Goal: Task Accomplishment & Management: Manage account settings

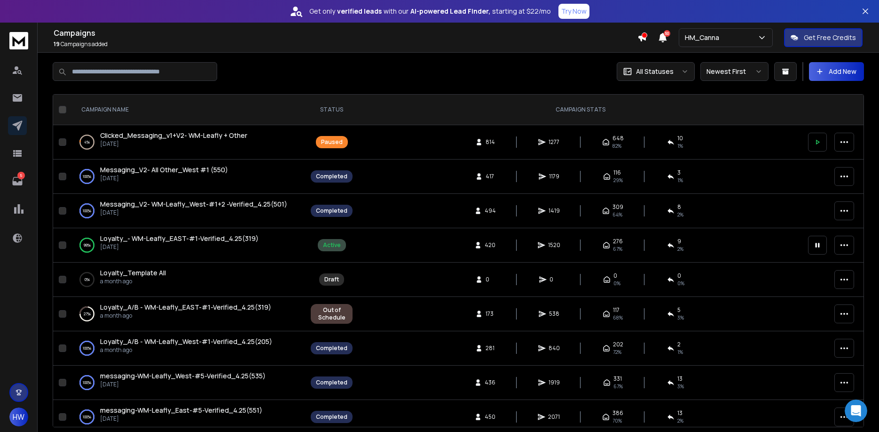
scroll to position [131, 0]
click at [818, 142] on icon at bounding box center [818, 142] width 4 height 5
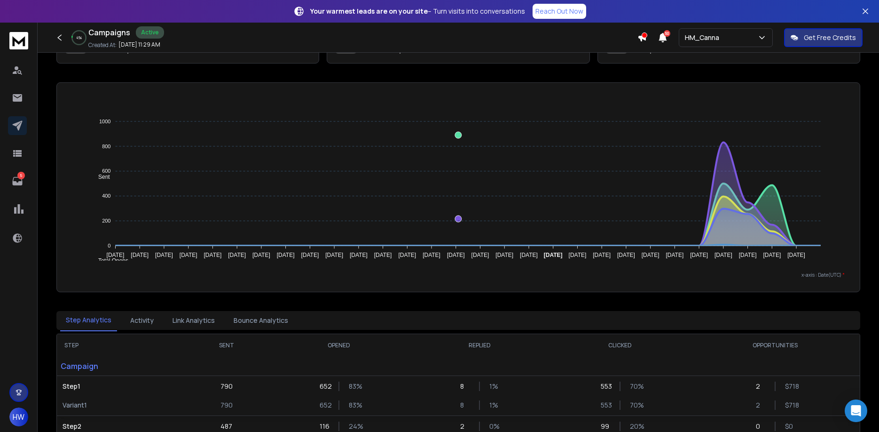
scroll to position [219, 0]
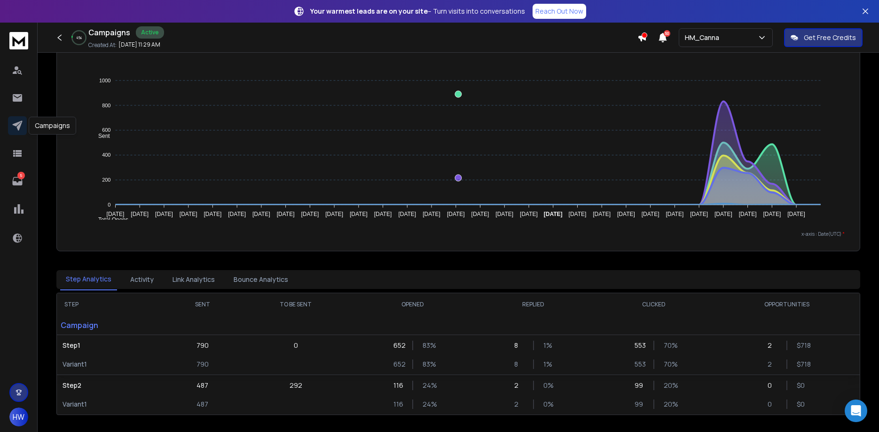
click at [16, 128] on icon at bounding box center [17, 125] width 11 height 11
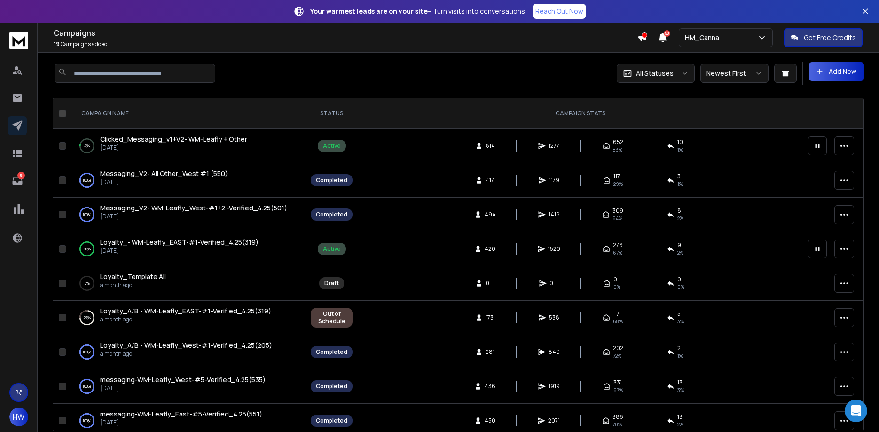
click at [205, 209] on span "Messaging_V2- WM-Leafly_West-#1+2 -Verified_4.25(501)" at bounding box center [193, 207] width 187 height 9
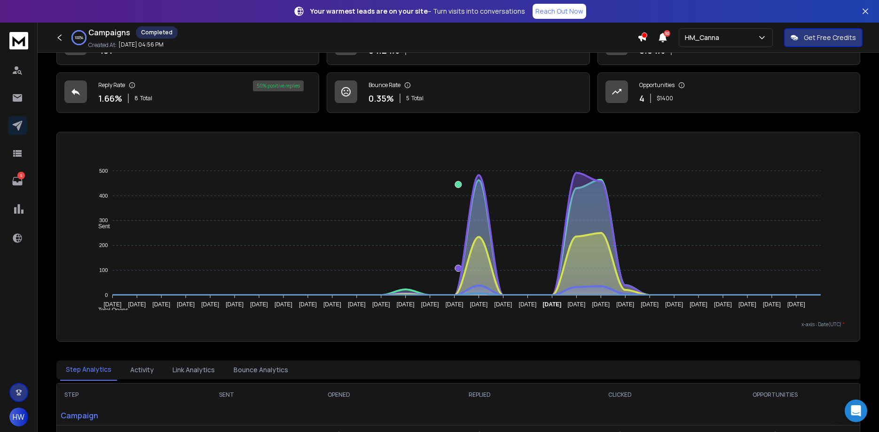
scroll to position [315, 0]
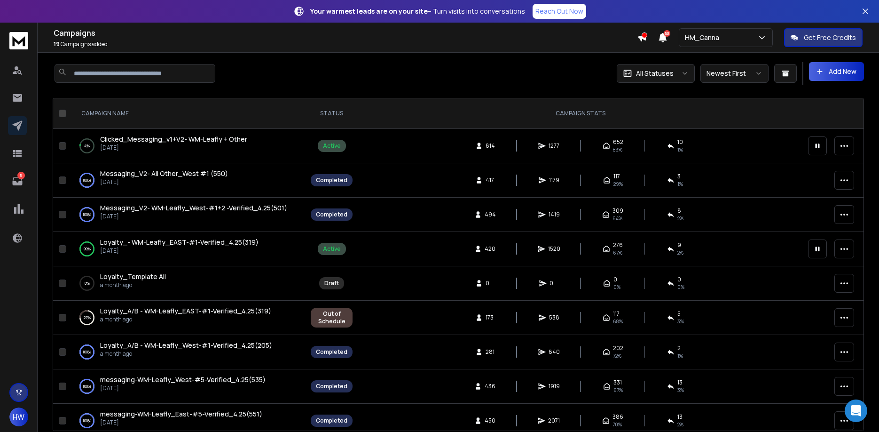
click at [206, 174] on span "Messaging_V2- All Other_West #1 (550)" at bounding box center [164, 173] width 128 height 9
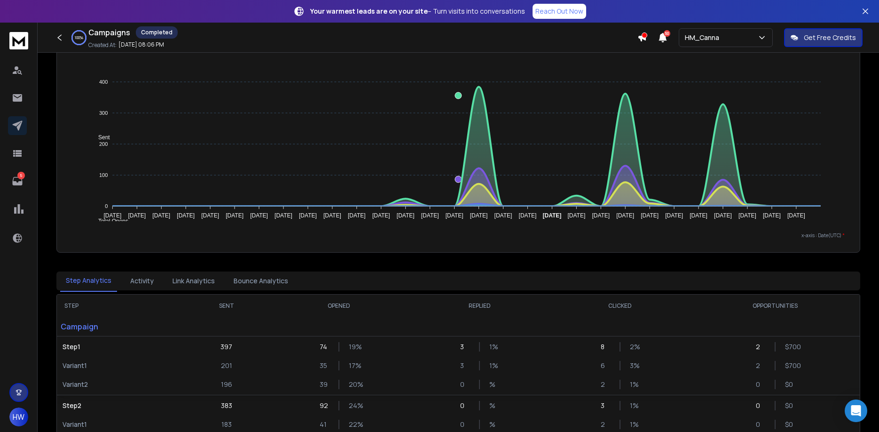
scroll to position [315, 0]
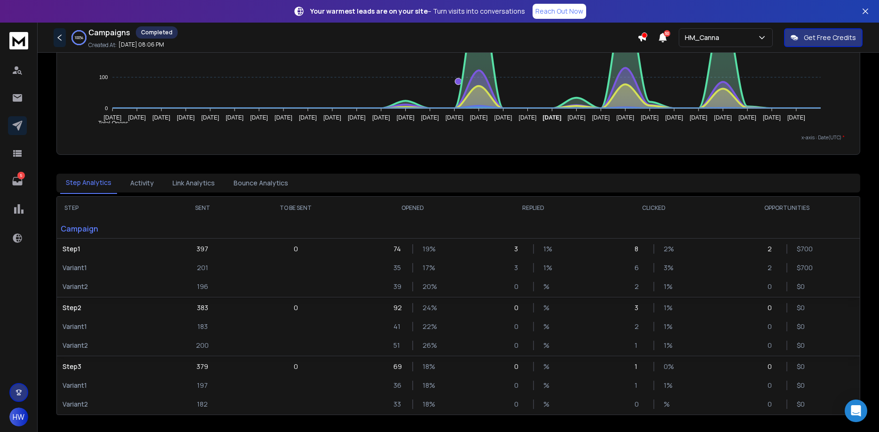
click at [59, 42] on button at bounding box center [60, 37] width 12 height 19
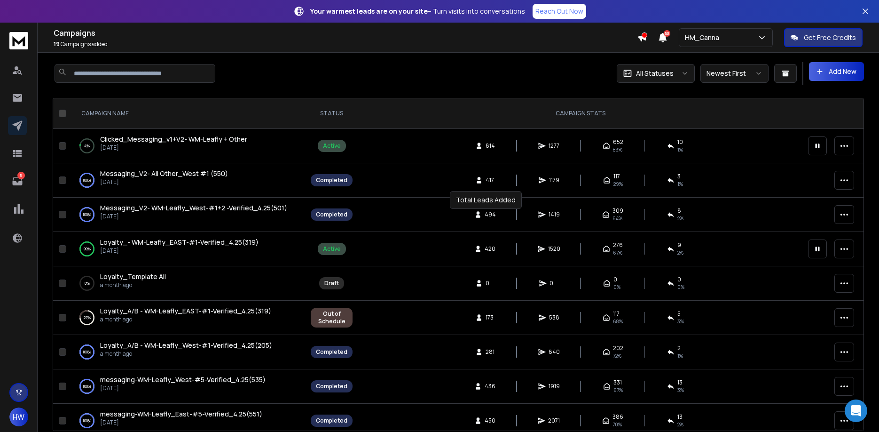
click at [491, 216] on span "494" at bounding box center [490, 215] width 11 height 8
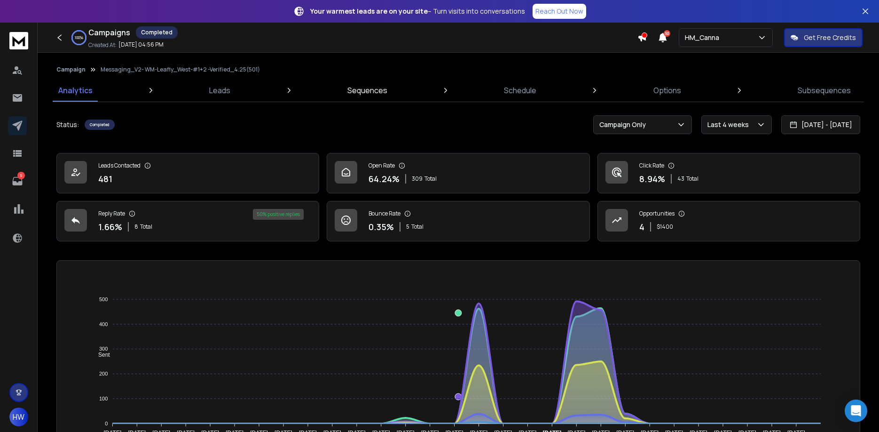
click at [366, 98] on link "Sequences" at bounding box center [367, 90] width 51 height 23
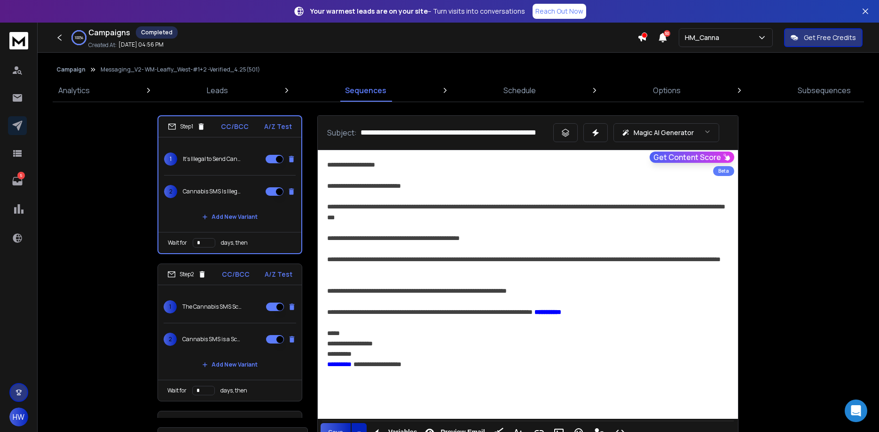
click at [223, 159] on p "It’s Illegal to Send Cannabis SMS—So Why Are They Selling It?" at bounding box center [213, 159] width 60 height 8
click at [219, 192] on p "Cannabis SMS Is Illegal. So Why Do They Keep Selling It?" at bounding box center [213, 192] width 60 height 8
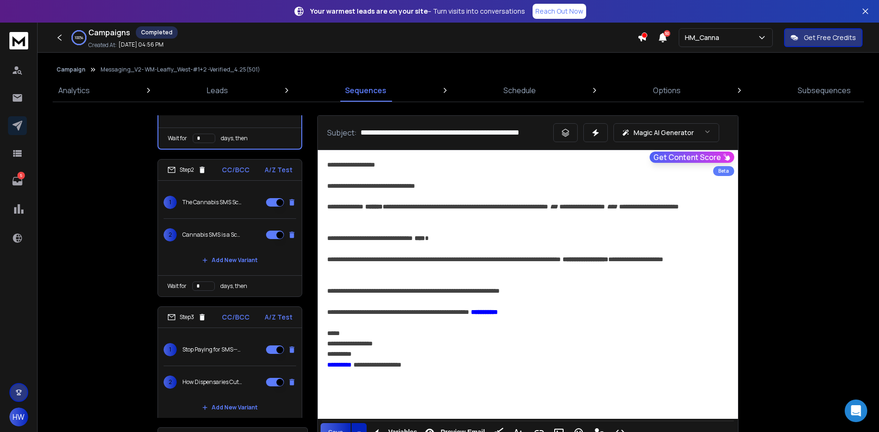
scroll to position [105, 0]
click at [219, 200] on p "The Cannabis SMS Scam No One Talks About" at bounding box center [212, 202] width 60 height 8
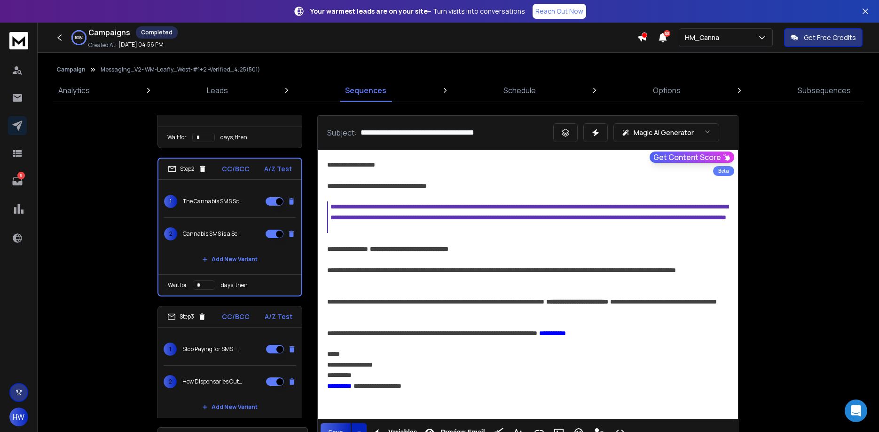
click at [216, 233] on p "Cannabis SMS is a Scam" at bounding box center [213, 234] width 60 height 8
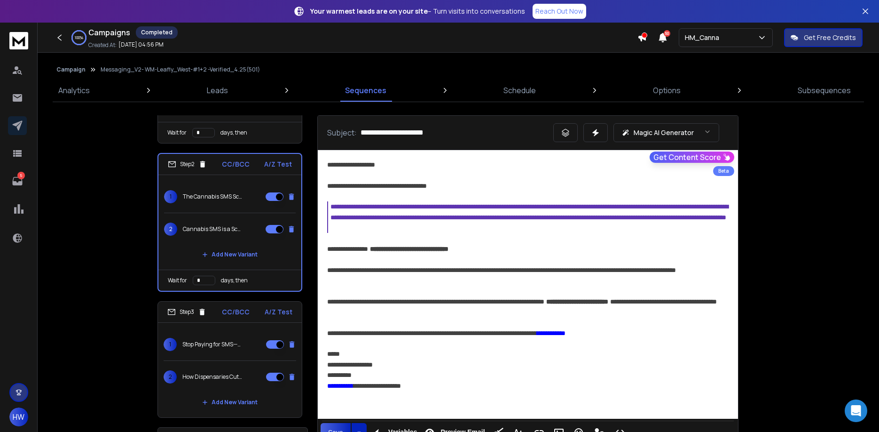
click at [232, 340] on p "Stop Paying for SMS—Push Messages Are Free." at bounding box center [212, 344] width 60 height 8
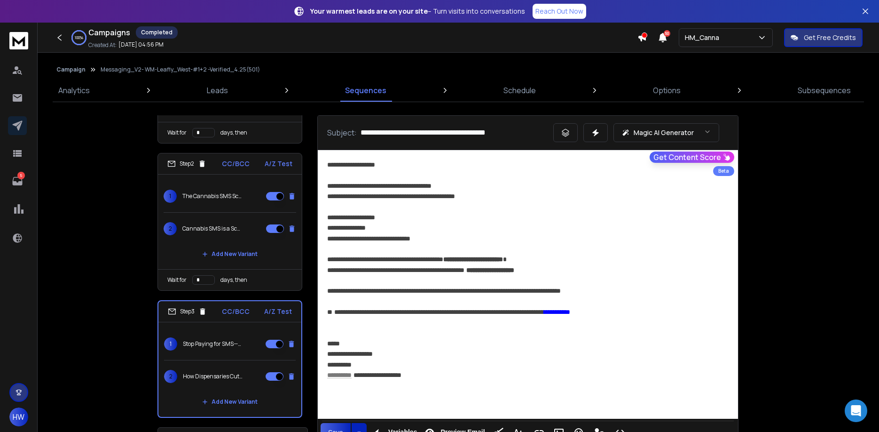
click at [228, 376] on p "How Dispensaries Cut $5K in SMS Costs Overnight" at bounding box center [213, 376] width 60 height 8
type input "**********"
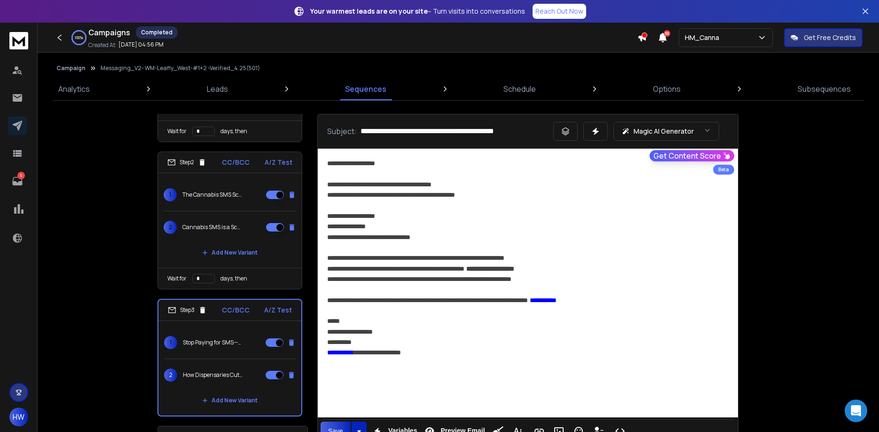
scroll to position [0, 0]
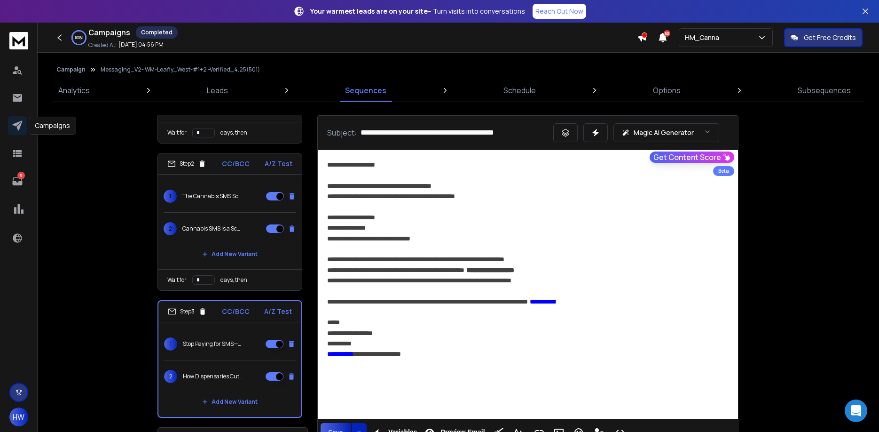
click at [19, 127] on icon at bounding box center [17, 125] width 10 height 10
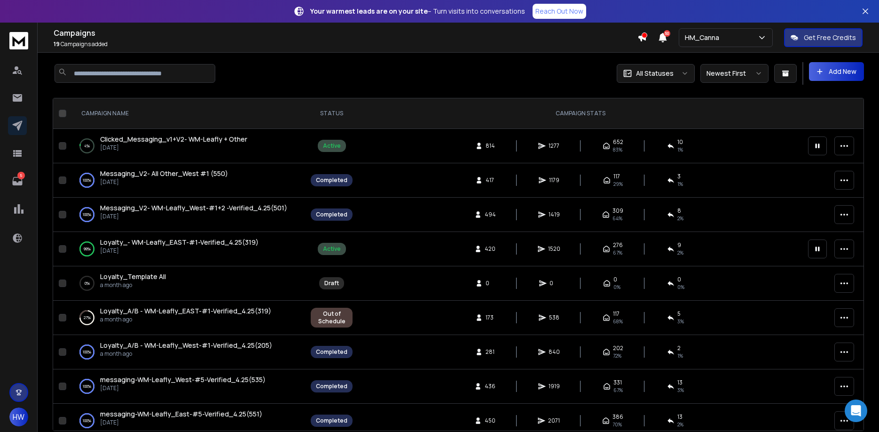
click at [229, 139] on span "Clicked_Messaging_v1+V2- WM-Leafly + Other" at bounding box center [173, 139] width 147 height 9
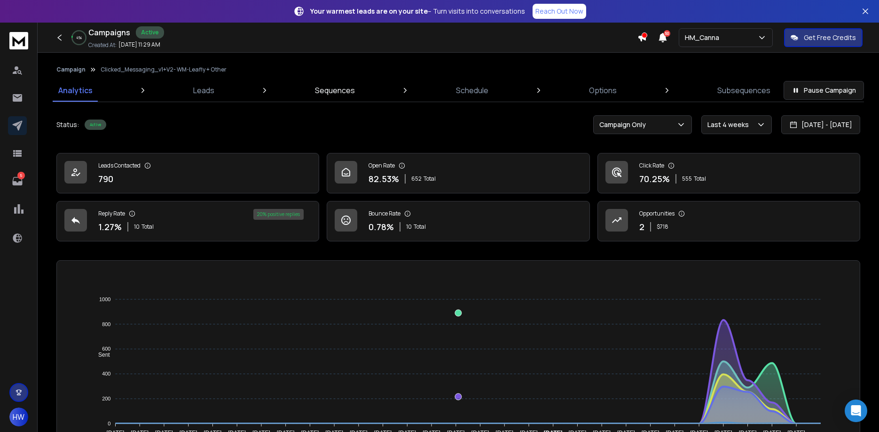
click at [334, 91] on p "Sequences" at bounding box center [335, 90] width 40 height 11
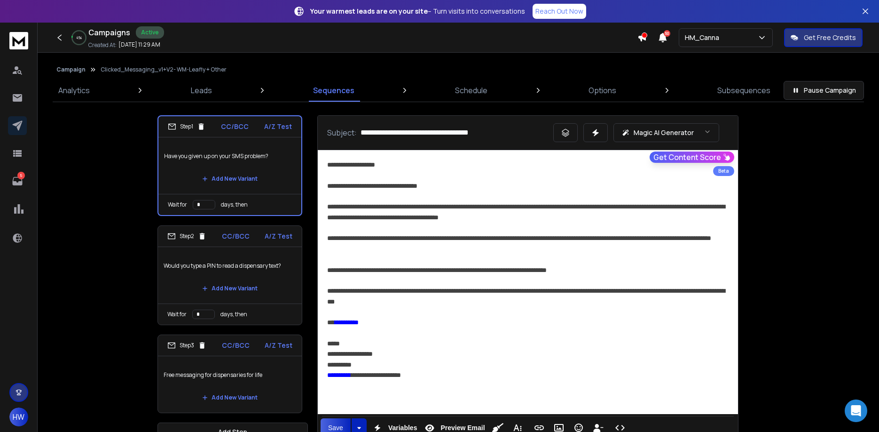
click at [250, 163] on p "Have you given up on your SMS problem?" at bounding box center [230, 156] width 132 height 26
click at [248, 269] on p "Would you type a PIN to read a dispensary text?" at bounding box center [230, 266] width 133 height 26
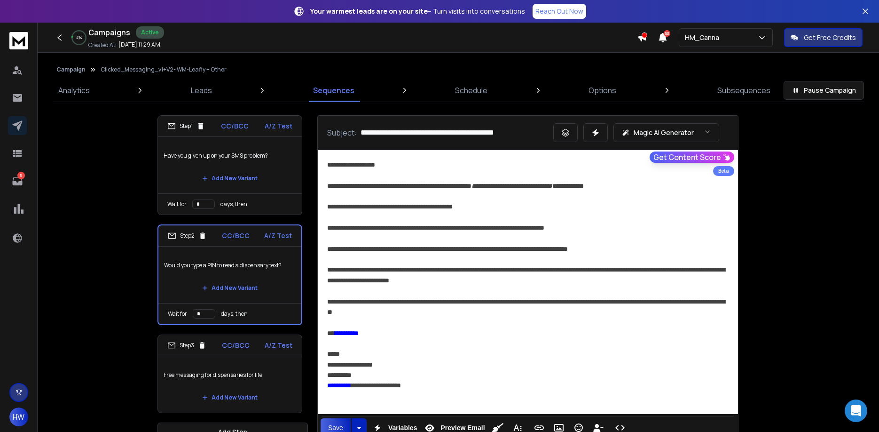
click at [245, 364] on p "Free messaging for dispensaries for life" at bounding box center [230, 375] width 133 height 26
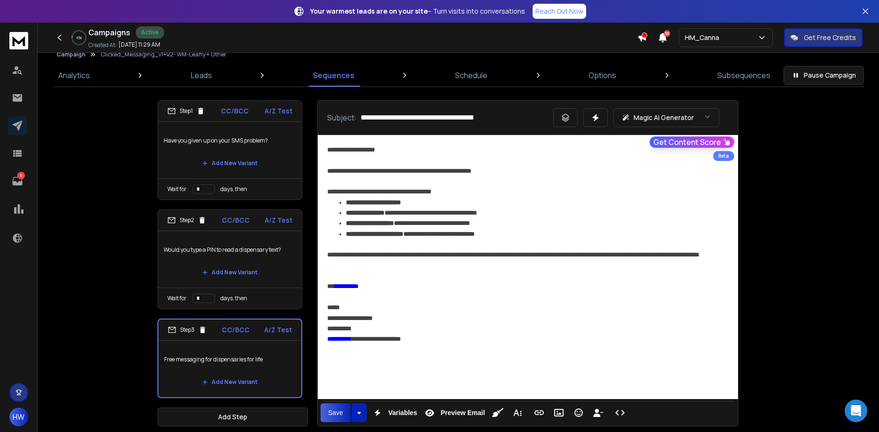
scroll to position [23, 0]
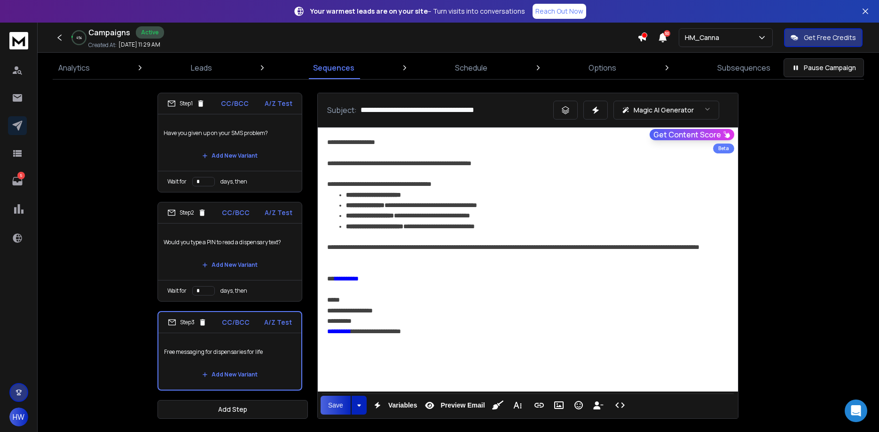
click at [252, 244] on p "Would you type a PIN to read a dispensary text?" at bounding box center [230, 242] width 133 height 26
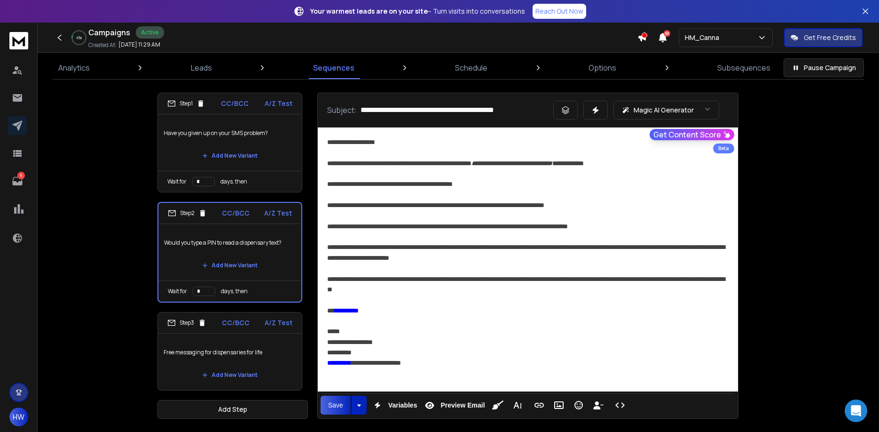
click at [252, 134] on p "Have you given up on your SMS problem?" at bounding box center [230, 133] width 133 height 26
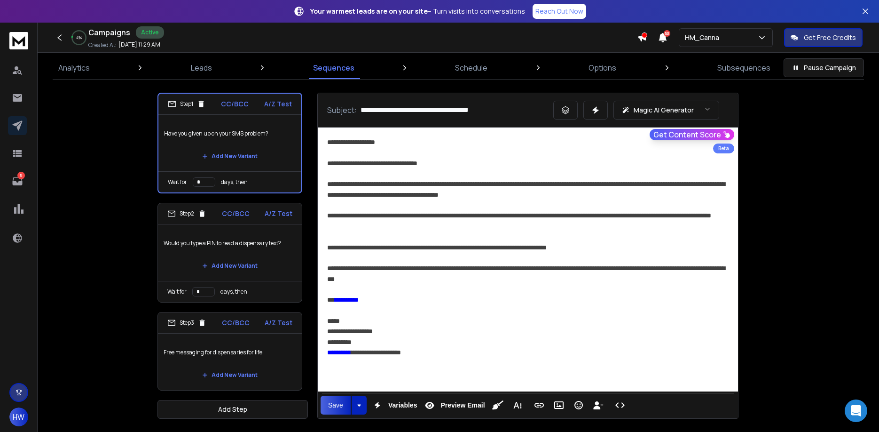
click at [242, 242] on p "Would you type a PIN to read a dispensary text?" at bounding box center [230, 243] width 133 height 26
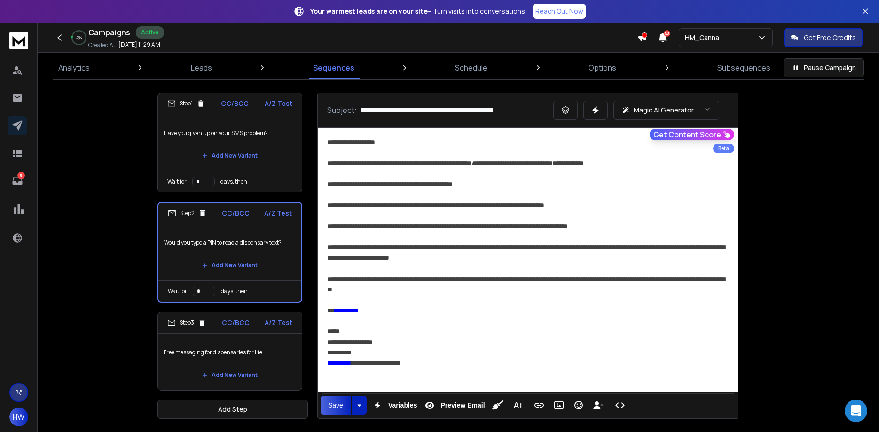
click at [231, 355] on p "Free messaging for dispensaries for life" at bounding box center [230, 352] width 133 height 26
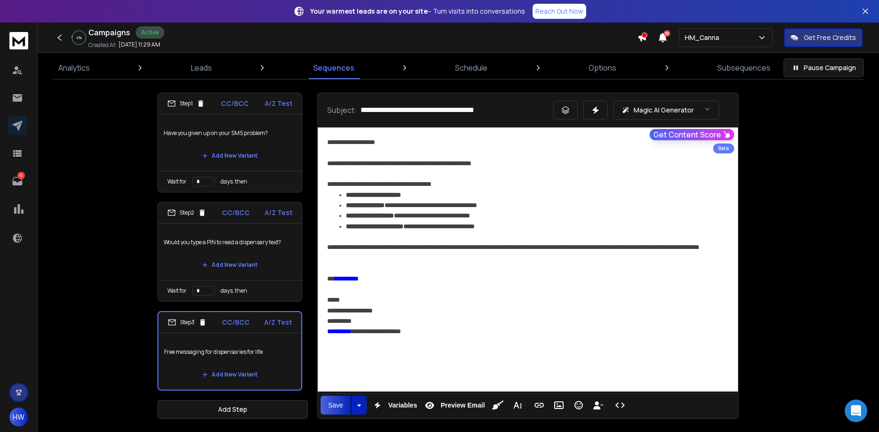
click at [244, 242] on p "Would you type a PIN to read a dispensary text?" at bounding box center [230, 242] width 133 height 26
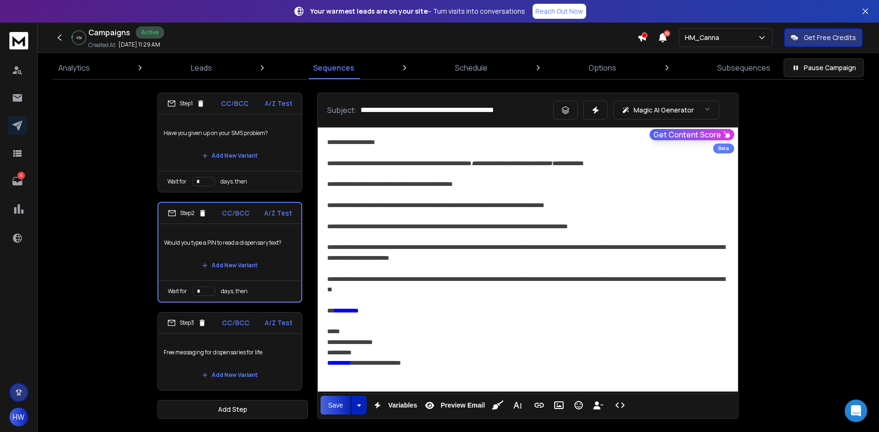
click at [241, 127] on p "Have you given up on your SMS problem?" at bounding box center [230, 133] width 133 height 26
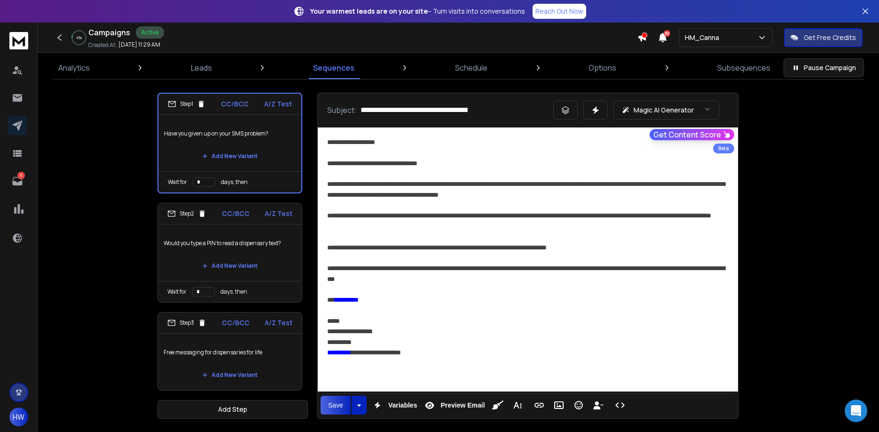
click at [236, 238] on p "Would you type a PIN to read a dispensary text?" at bounding box center [230, 243] width 133 height 26
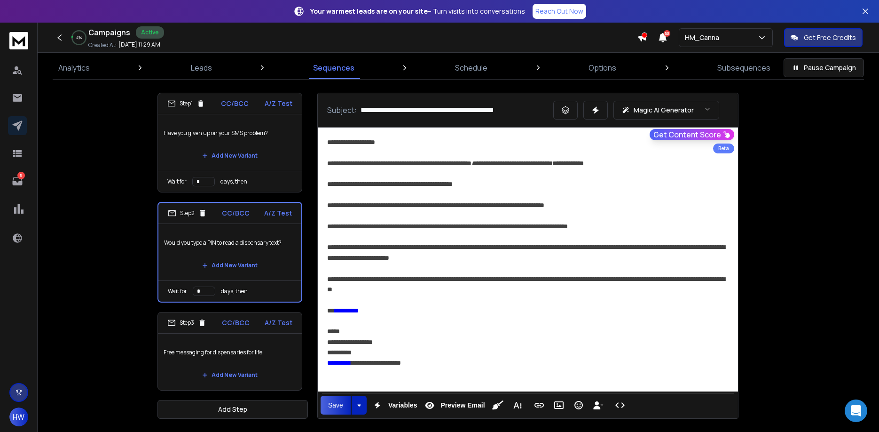
click at [220, 352] on p "Free messaging for dispensaries for life" at bounding box center [230, 352] width 133 height 26
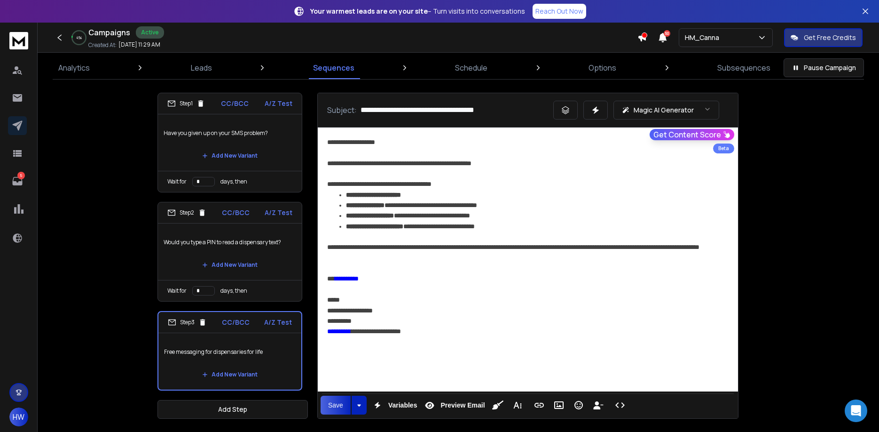
click at [221, 245] on p "Would you type a PIN to read a dispensary text?" at bounding box center [230, 242] width 133 height 26
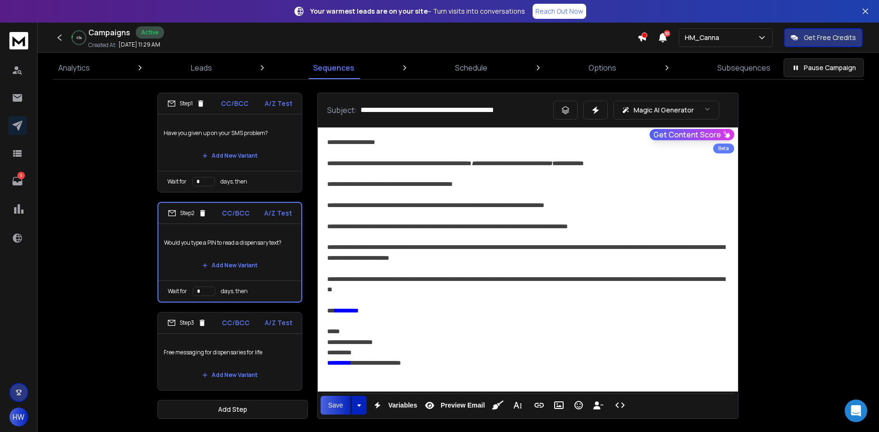
click at [246, 139] on p "Have you given up on your SMS problem?" at bounding box center [230, 133] width 133 height 26
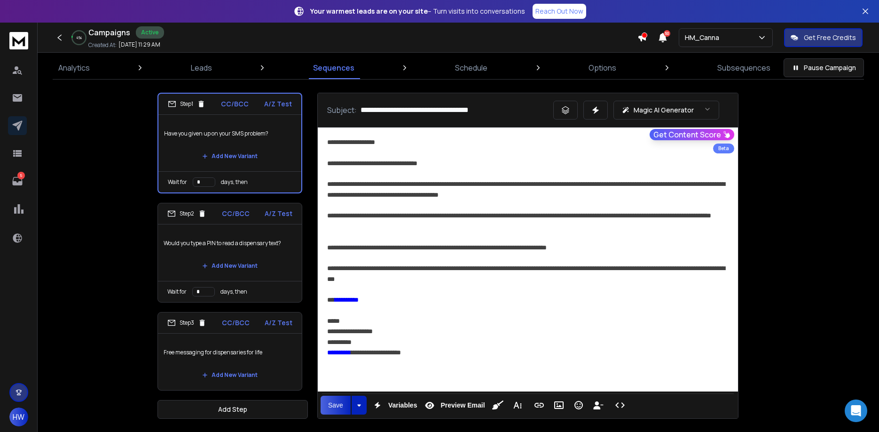
click at [208, 247] on p "Would you type a PIN to read a dispensary text?" at bounding box center [230, 243] width 133 height 26
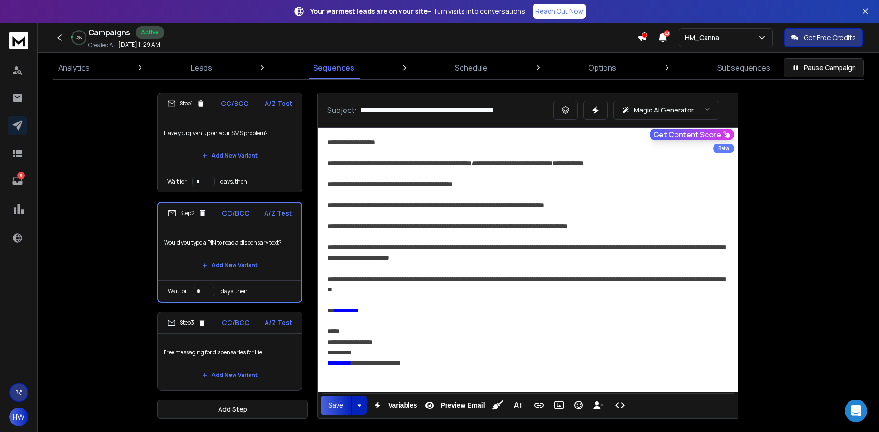
click at [234, 350] on p "Free messaging for dispensaries for life" at bounding box center [230, 352] width 133 height 26
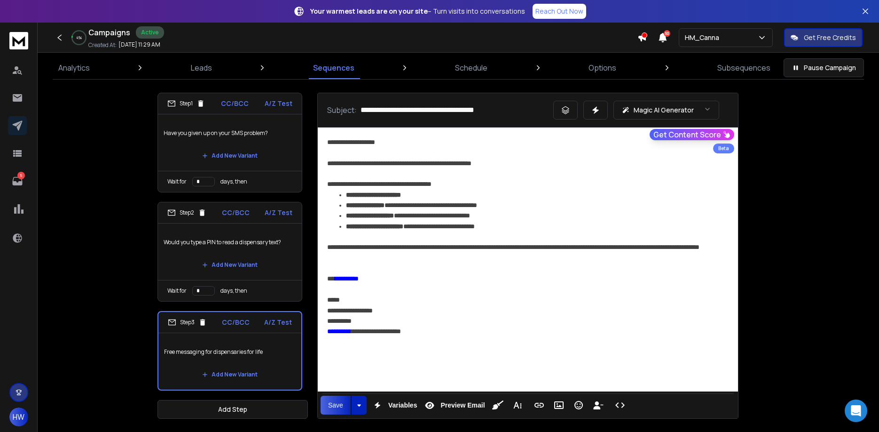
click at [252, 242] on p "Would you type a PIN to read a dispensary text?" at bounding box center [230, 242] width 133 height 26
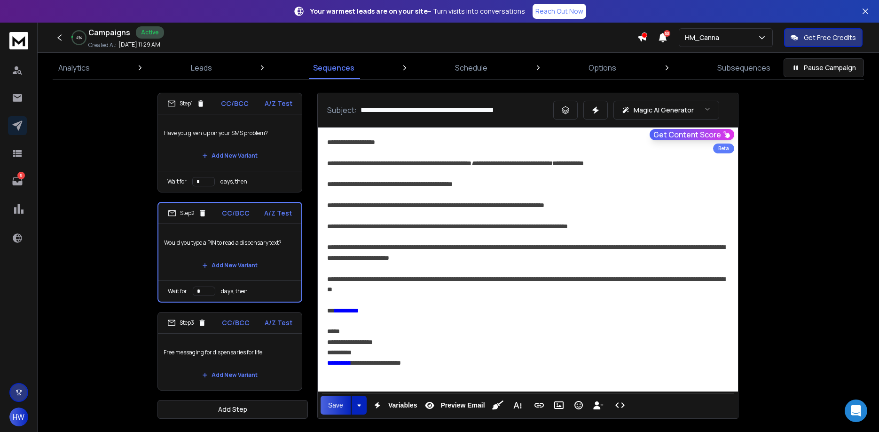
click at [248, 126] on p "Have you given up on your SMS problem?" at bounding box center [230, 133] width 133 height 26
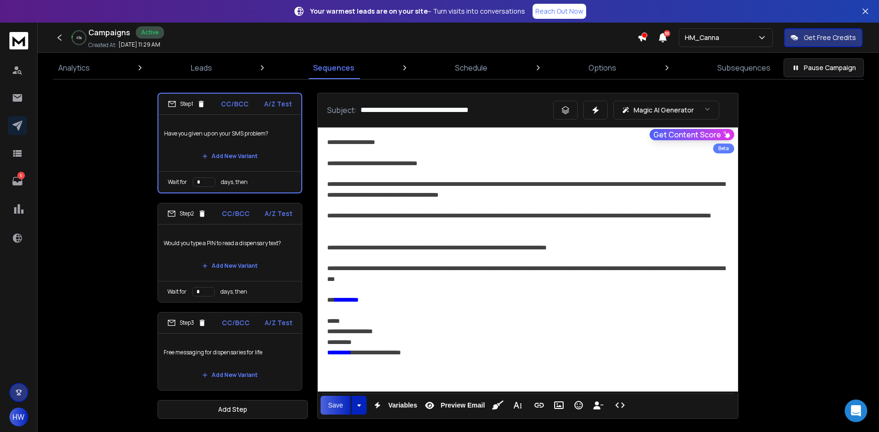
click at [229, 248] on p "Would you type a PIN to read a dispensary text?" at bounding box center [230, 243] width 133 height 26
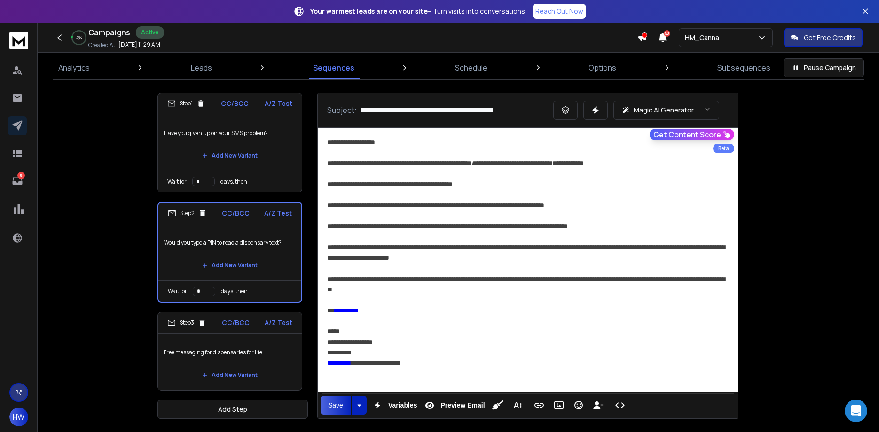
click at [247, 346] on p "Free messaging for dispensaries for life" at bounding box center [230, 352] width 133 height 26
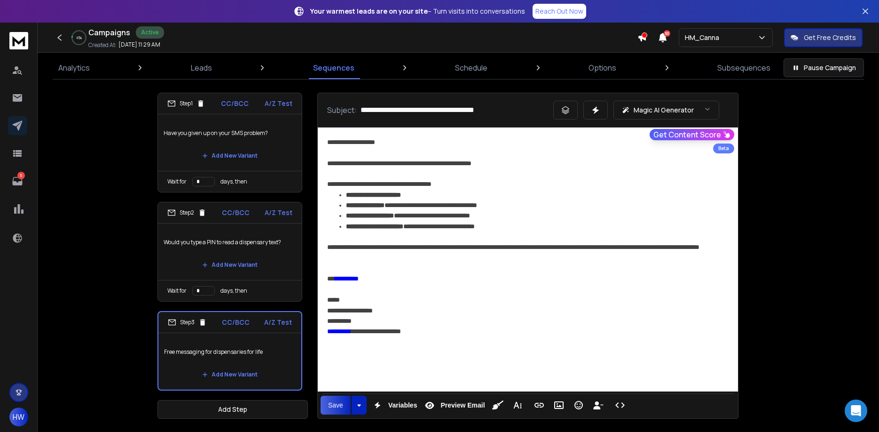
click at [265, 247] on p "Would you type a PIN to read a dispensary text?" at bounding box center [230, 242] width 133 height 26
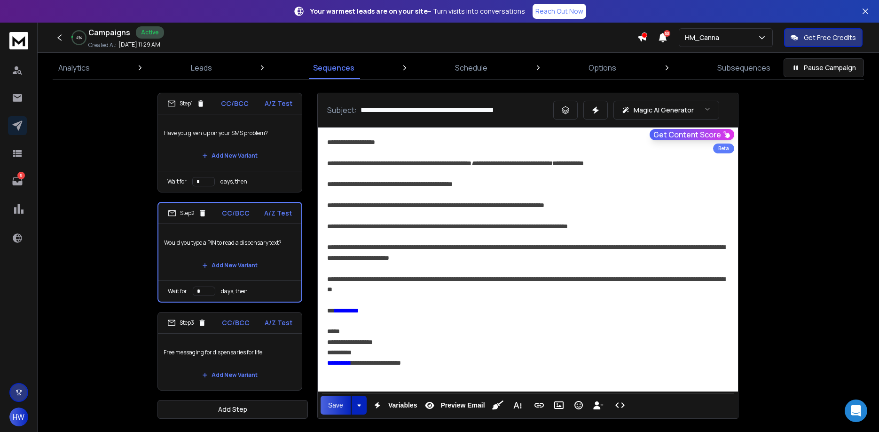
click at [255, 135] on p "Have you given up on your SMS problem?" at bounding box center [230, 133] width 133 height 26
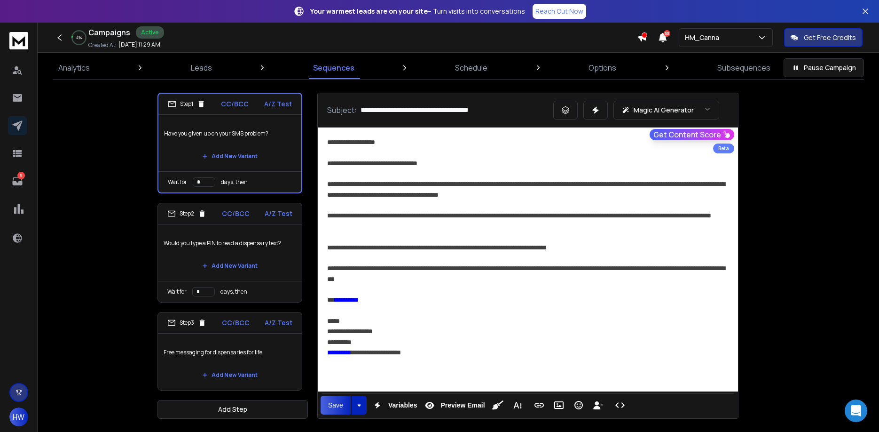
click at [210, 240] on p "Would you type a PIN to read a dispensary text?" at bounding box center [230, 243] width 133 height 26
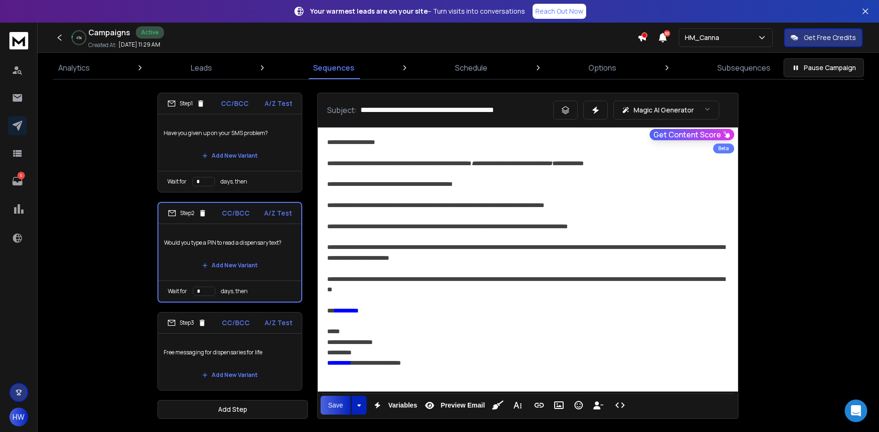
drag, startPoint x: 231, startPoint y: 353, endPoint x: 220, endPoint y: 304, distance: 50.7
click at [231, 353] on p "Free messaging for dispensaries for life" at bounding box center [230, 352] width 133 height 26
type input "**********"
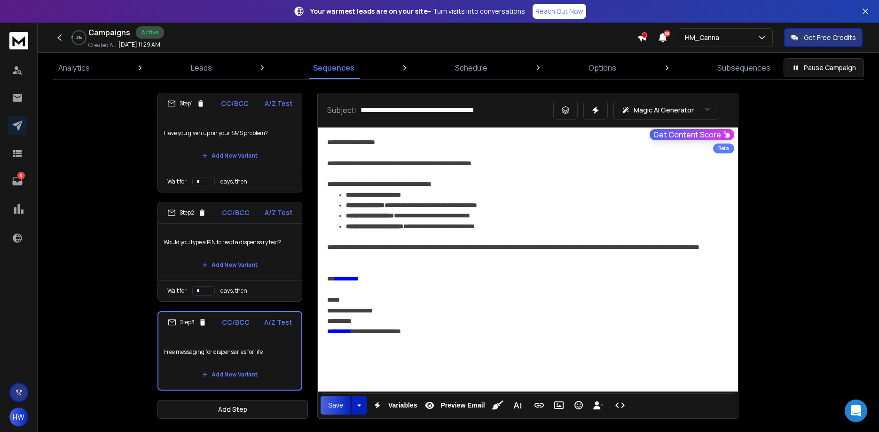
click at [29, 126] on div at bounding box center [19, 127] width 22 height 22
click at [18, 127] on icon at bounding box center [17, 125] width 10 height 10
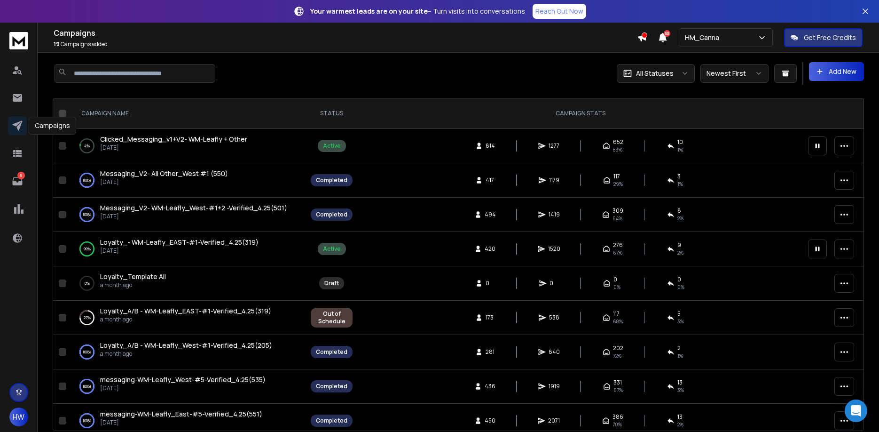
click at [160, 175] on span "Messaging_V2- All Other_West #1 (550)" at bounding box center [164, 173] width 128 height 9
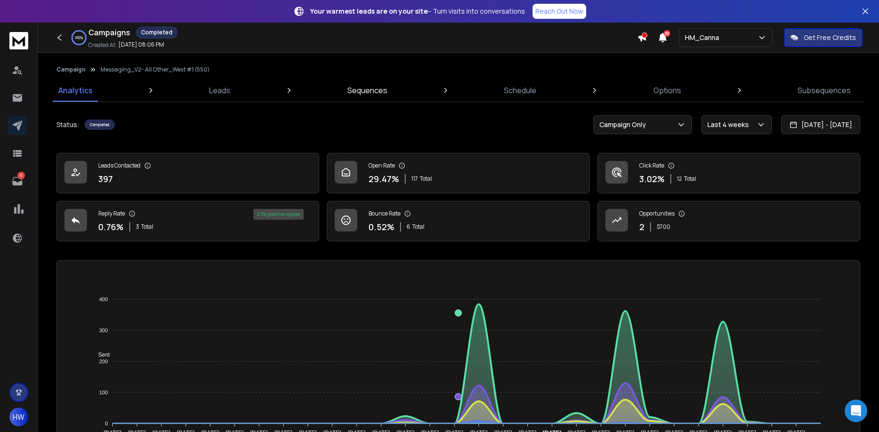
click at [376, 92] on p "Sequences" at bounding box center [368, 90] width 40 height 11
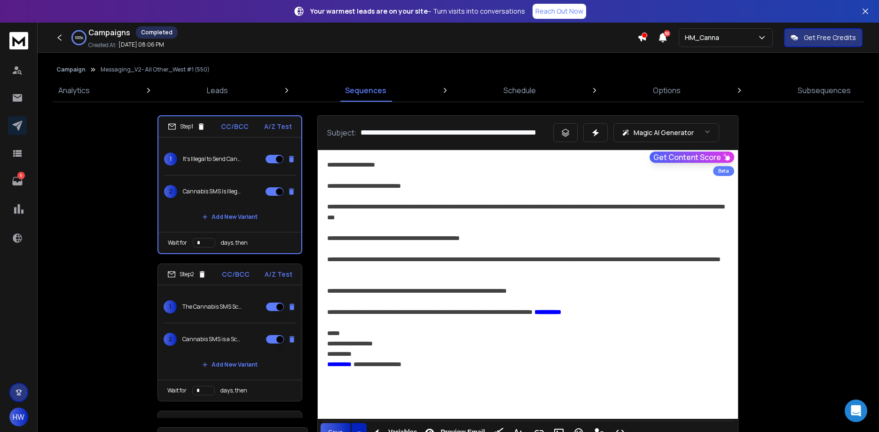
click at [213, 191] on p "Cannabis SMS Is Illegal. So Why Do They Keep Selling It?" at bounding box center [213, 192] width 60 height 8
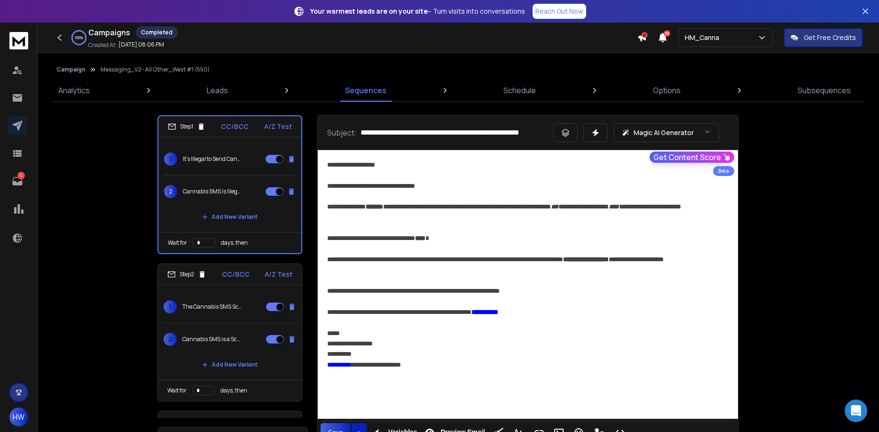
click at [214, 161] on p "It’s Illegal to Send Cannabis SMS—So Why Are They Selling It?" at bounding box center [213, 159] width 60 height 8
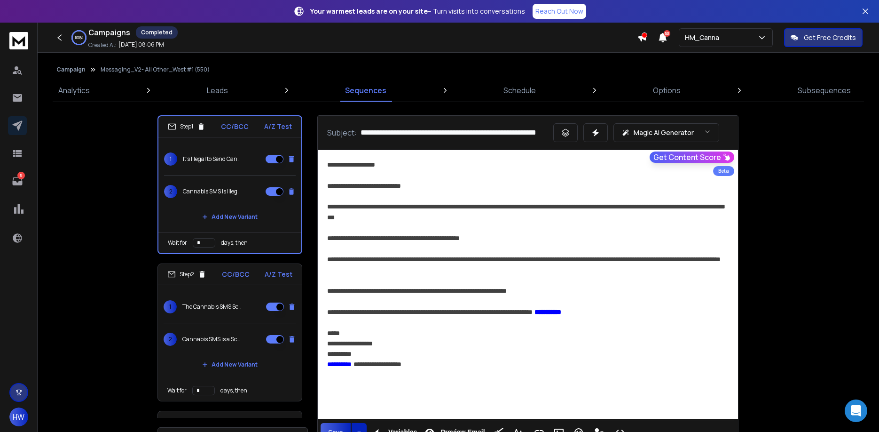
click at [219, 191] on p "Cannabis SMS Is Illegal. So Why Do They Keep Selling It?" at bounding box center [213, 192] width 60 height 8
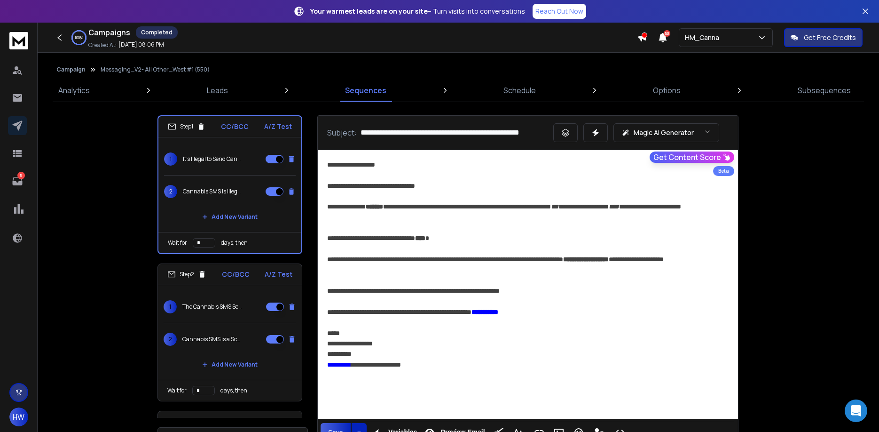
click at [216, 317] on div "1 The Cannabis SMS Scam No One Talks About" at bounding box center [230, 307] width 133 height 32
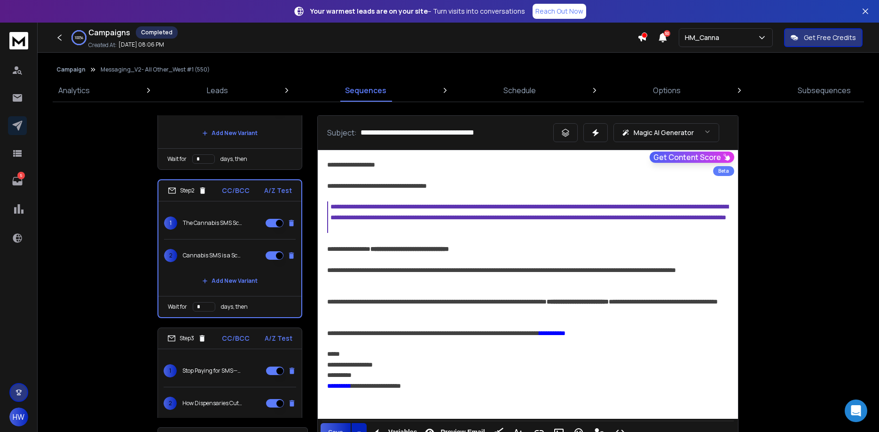
scroll to position [86, 0]
click at [217, 250] on p "Cannabis SMS is a Scam" at bounding box center [213, 253] width 60 height 8
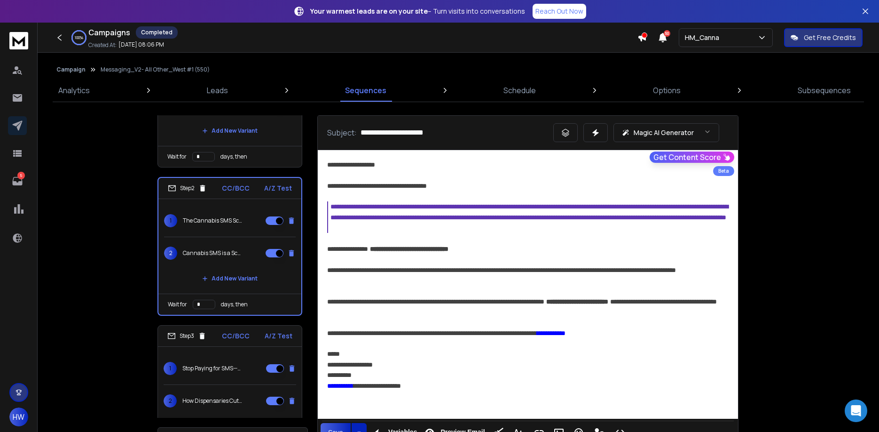
click at [214, 365] on p "Stop Paying for SMS—Push Messages Are Free." at bounding box center [212, 368] width 60 height 8
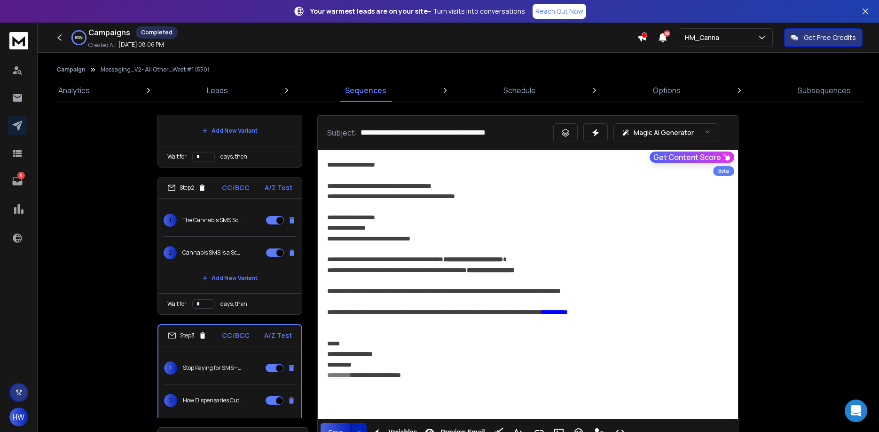
click at [211, 388] on div "2 How Dispensaries Cut $5K in SMS Costs Overnight" at bounding box center [230, 400] width 132 height 32
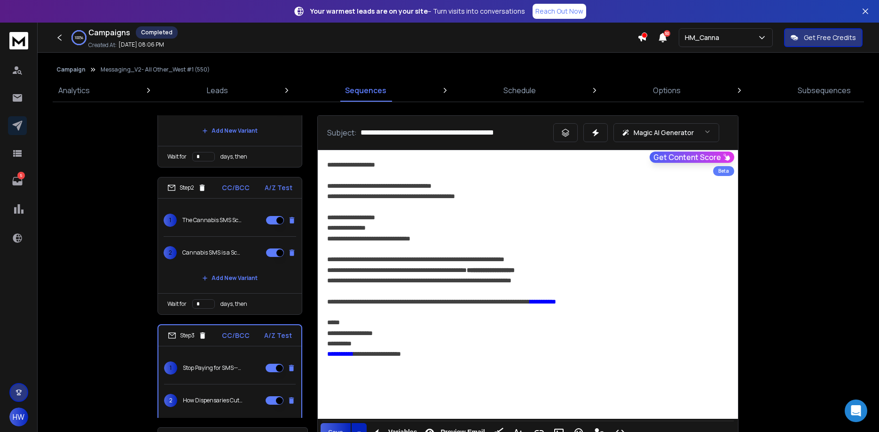
scroll to position [110, 0]
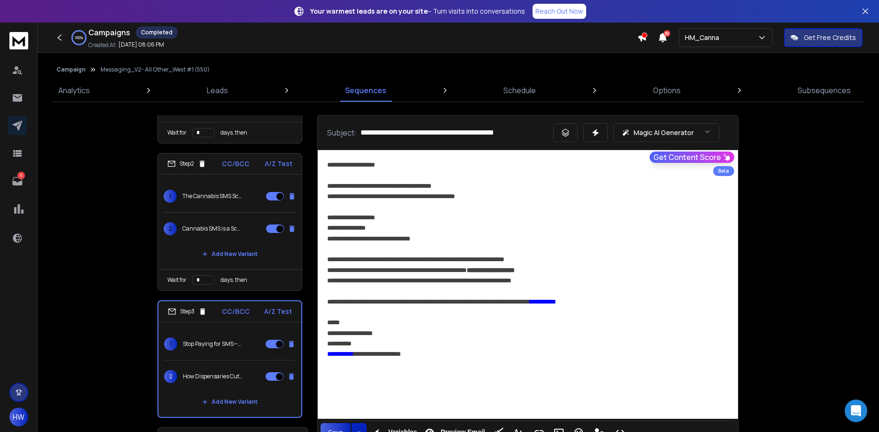
click at [354, 91] on p "Sequences" at bounding box center [365, 90] width 41 height 11
type input "**********"
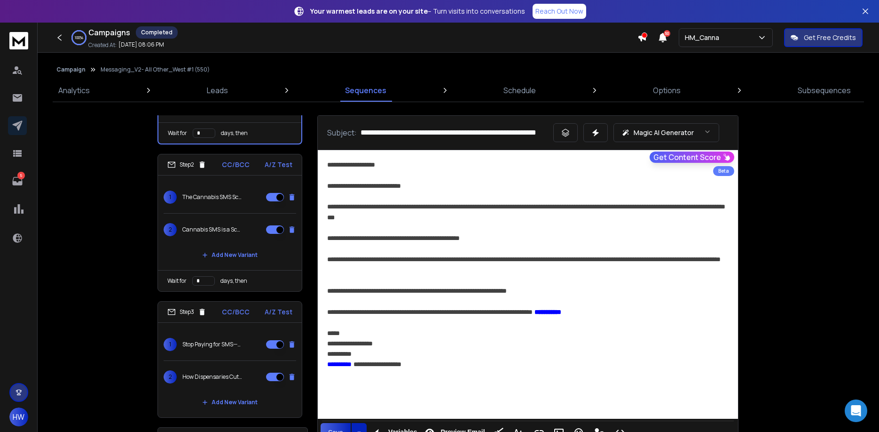
scroll to position [27, 0]
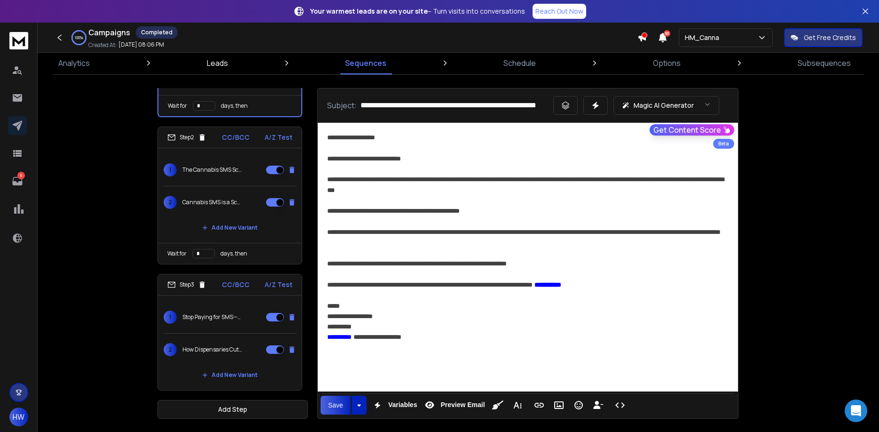
click at [229, 63] on link "Leads" at bounding box center [217, 63] width 32 height 23
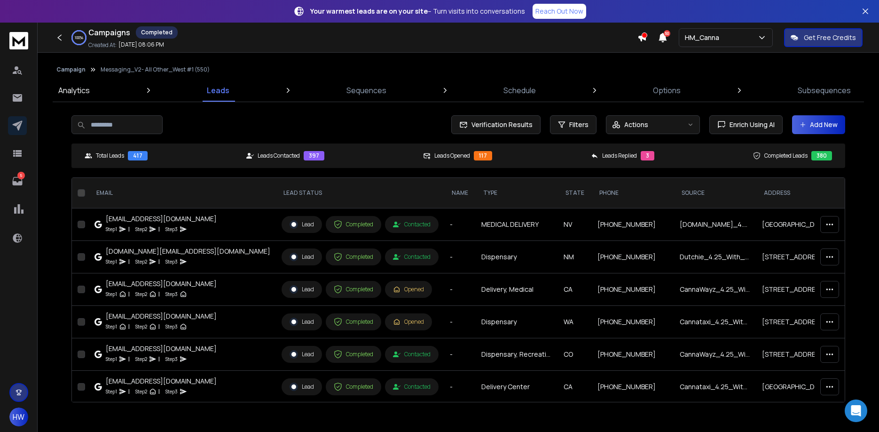
click at [74, 86] on p "Analytics" at bounding box center [74, 90] width 32 height 11
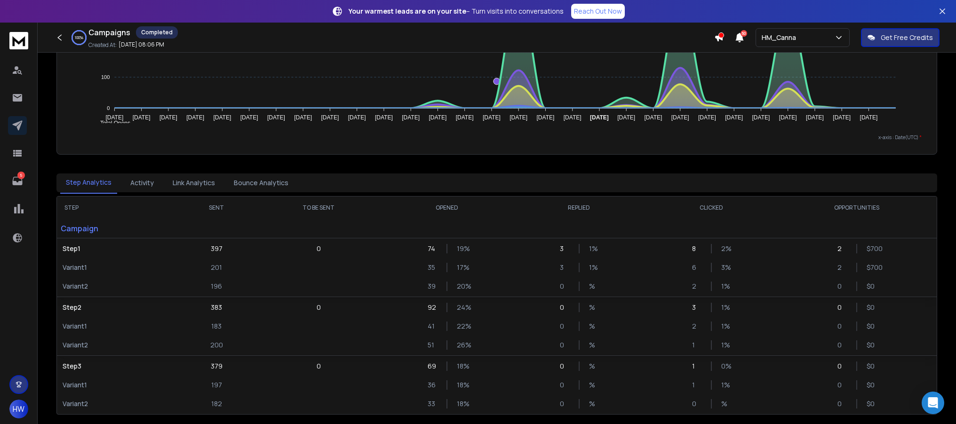
scroll to position [323, 0]
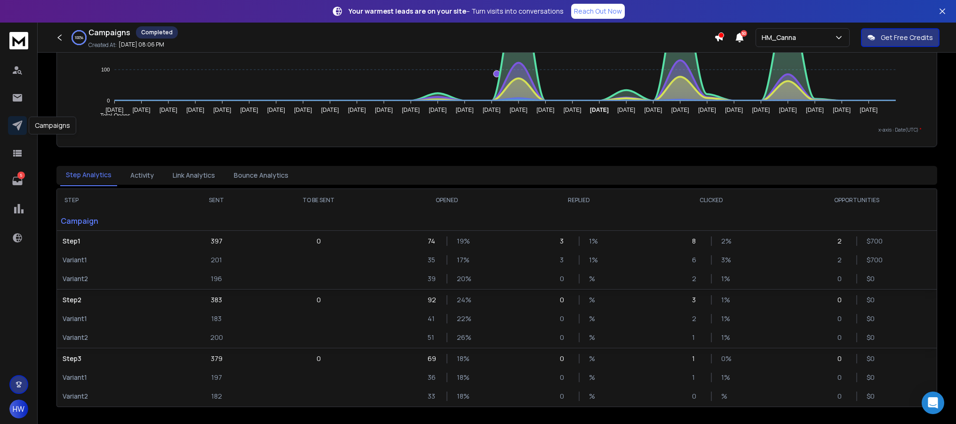
click at [17, 131] on link at bounding box center [17, 125] width 19 height 19
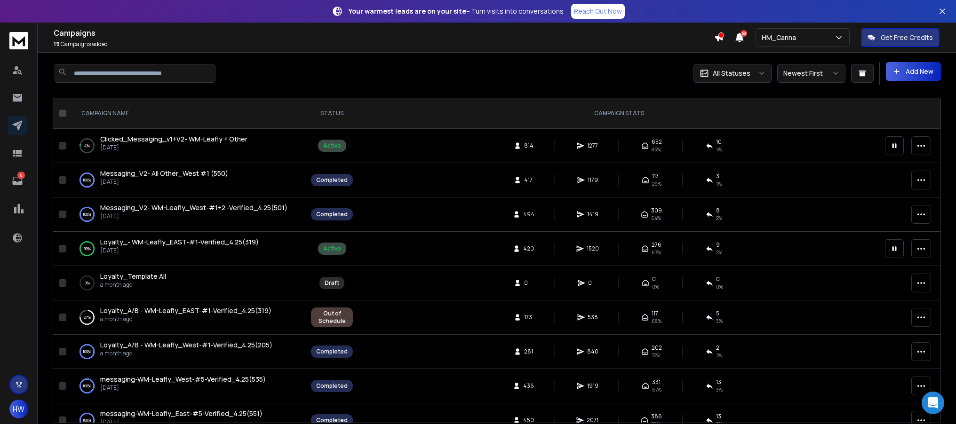
click at [242, 205] on span "Messaging_V2- WM-Leafly_West-#1+2 -Verified_4.25(501)" at bounding box center [193, 207] width 187 height 9
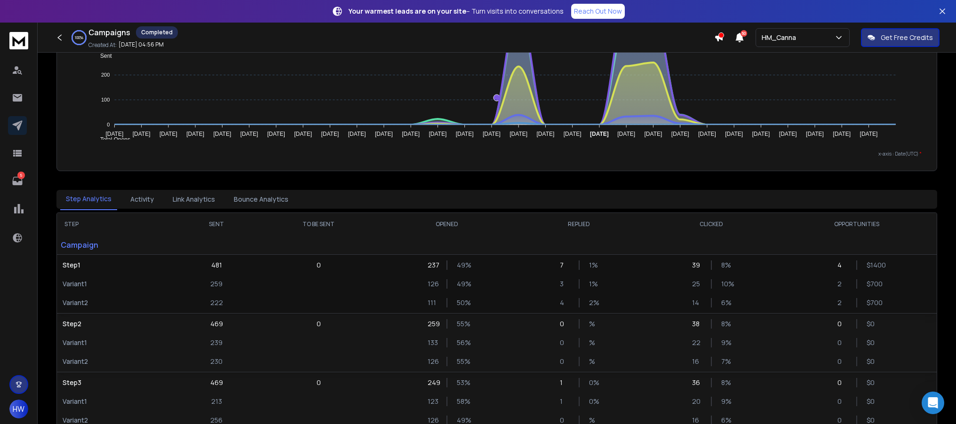
scroll to position [323, 0]
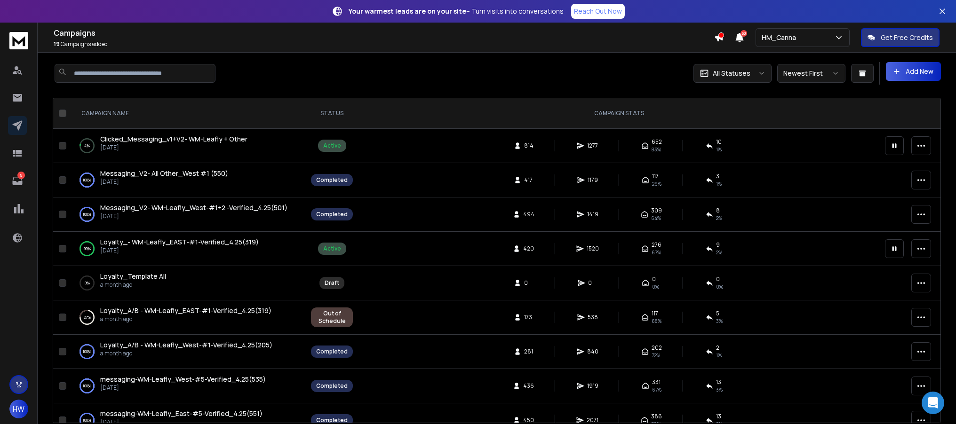
click at [219, 176] on span "Messaging_V2- All Other_West #1 (550)" at bounding box center [164, 173] width 128 height 9
click at [229, 147] on p "[DATE]" at bounding box center [173, 148] width 147 height 8
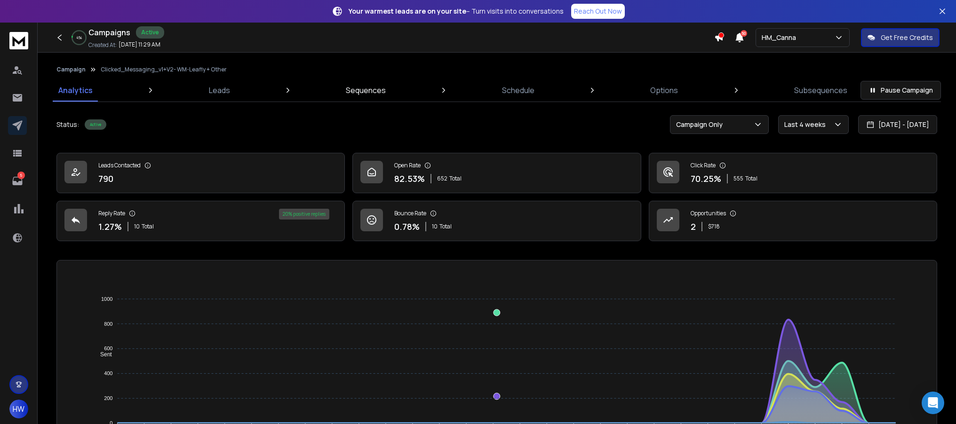
click at [385, 91] on link "Sequences" at bounding box center [365, 90] width 51 height 23
click at [15, 124] on icon at bounding box center [17, 125] width 10 height 10
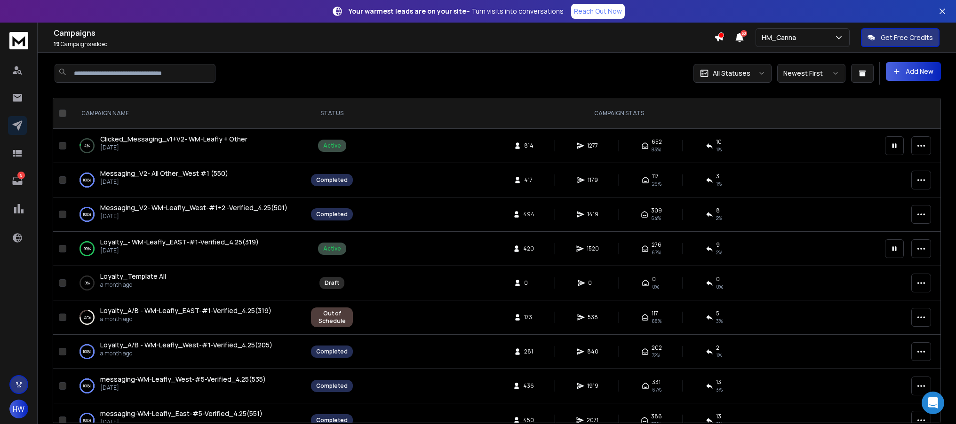
click at [208, 179] on p "[DATE]" at bounding box center [164, 182] width 128 height 8
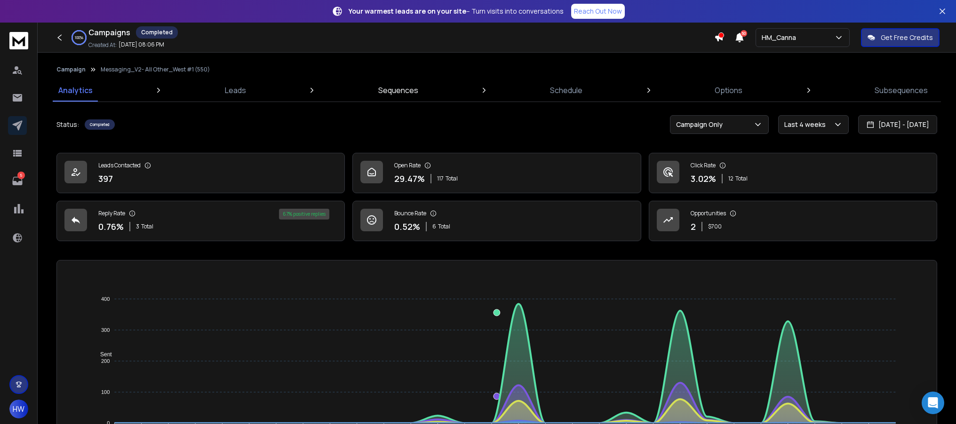
click at [396, 94] on p "Sequences" at bounding box center [398, 90] width 40 height 11
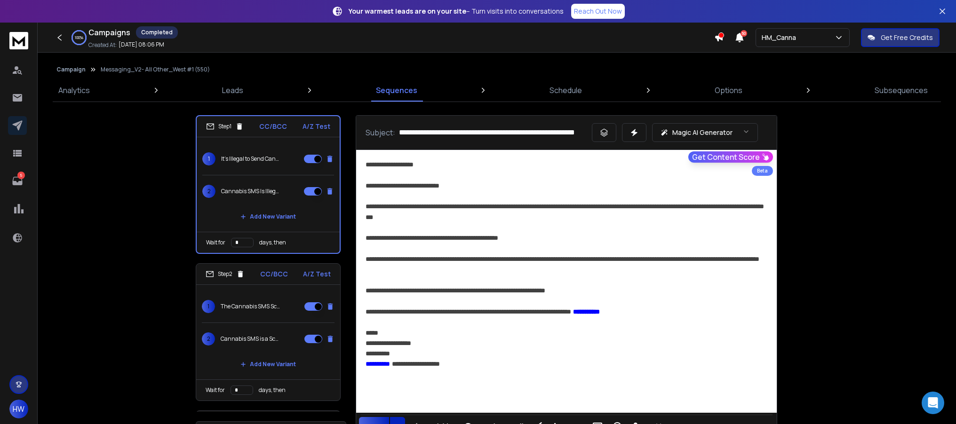
click at [275, 187] on div "2 Cannabis SMS Is Illegal. So Why Do They Keep Selling It?" at bounding box center [241, 191] width 79 height 13
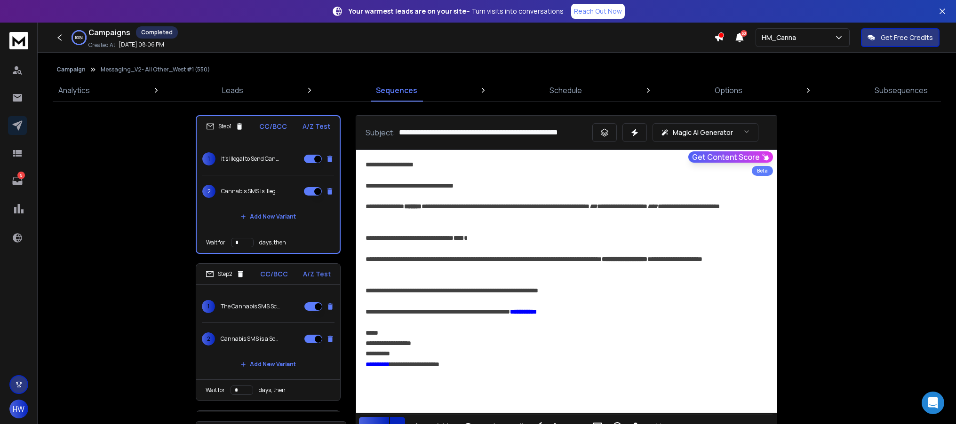
click at [270, 158] on p "It’s Illegal to Send Cannabis SMS—So Why Are They Selling It?" at bounding box center [251, 159] width 60 height 8
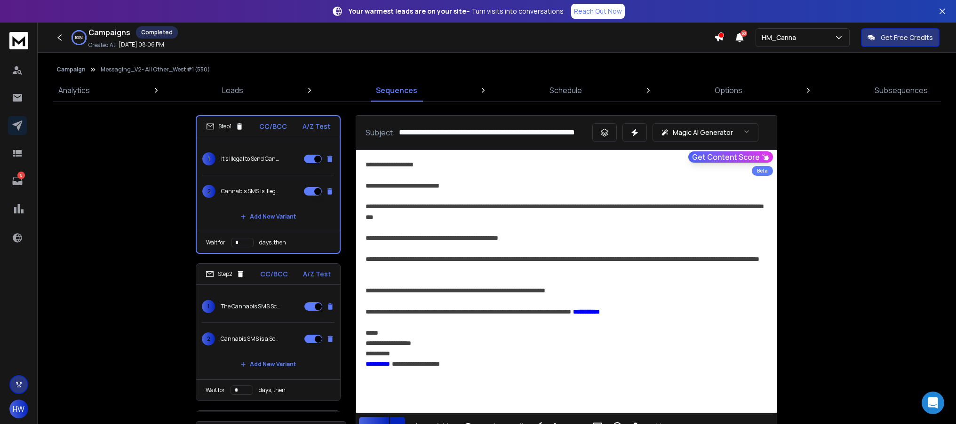
click at [280, 190] on p "Cannabis SMS Is Illegal. So Why Do They Keep Selling It?" at bounding box center [251, 192] width 60 height 8
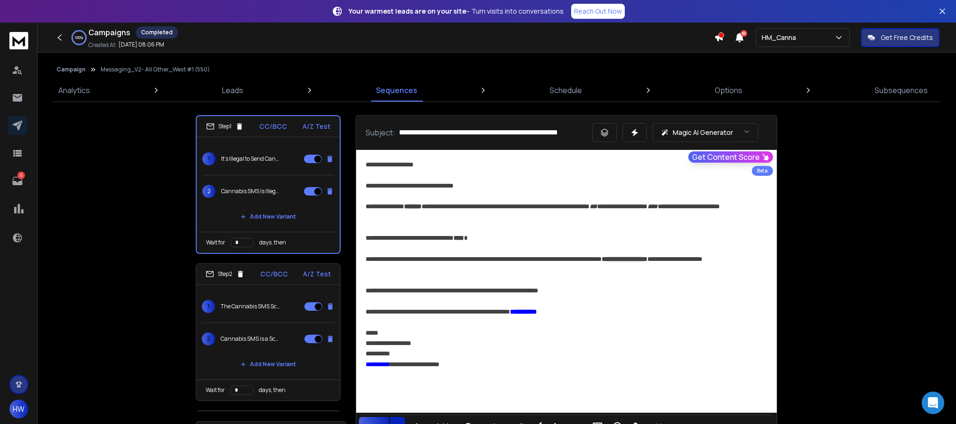
click at [277, 159] on p "It’s Illegal to Send Cannabis SMS—So Why Are They Selling It?" at bounding box center [251, 159] width 60 height 8
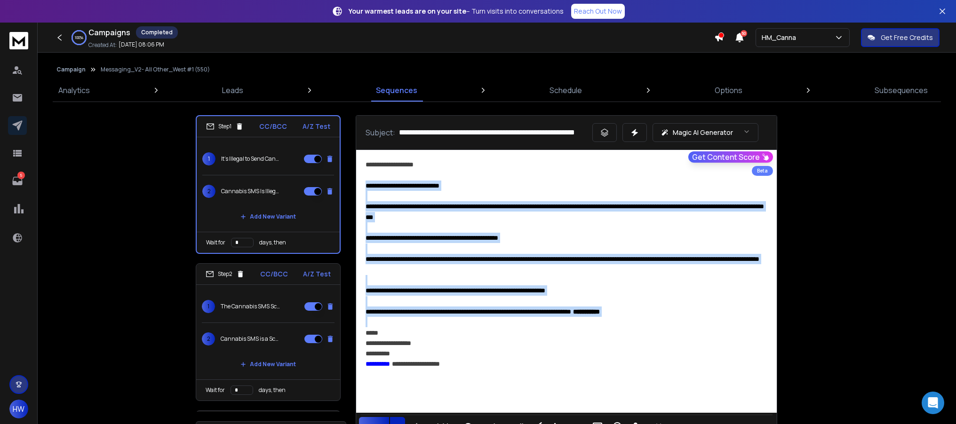
drag, startPoint x: 365, startPoint y: 183, endPoint x: 558, endPoint y: 322, distance: 237.3
click at [558, 322] on div "**********" at bounding box center [566, 277] width 420 height 254
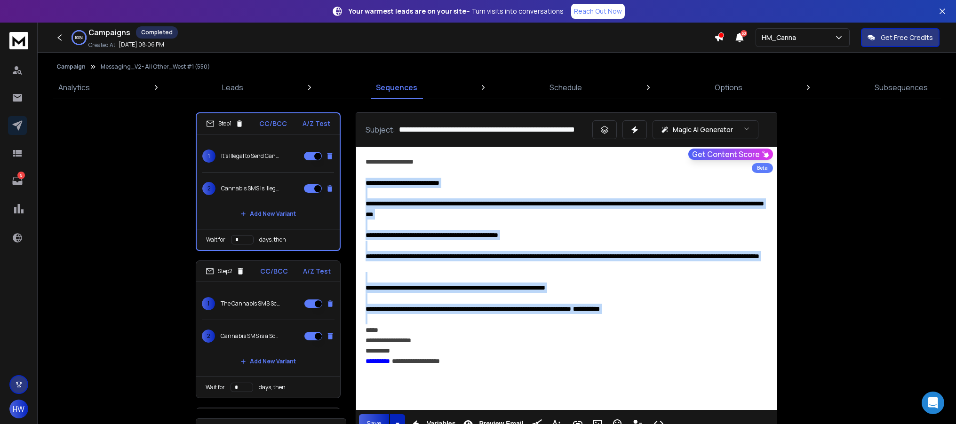
click at [270, 187] on p "Cannabis SMS Is Illegal. So Why Do They Keep Selling It?" at bounding box center [251, 189] width 60 height 8
type input "**********"
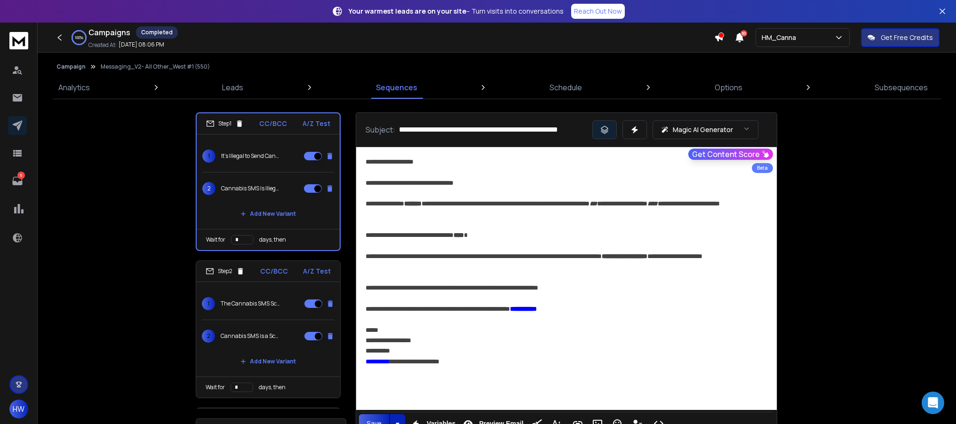
scroll to position [0, 8]
drag, startPoint x: 398, startPoint y: 127, endPoint x: 593, endPoint y: 133, distance: 194.8
click at [593, 133] on div "**********" at bounding box center [566, 130] width 420 height 34
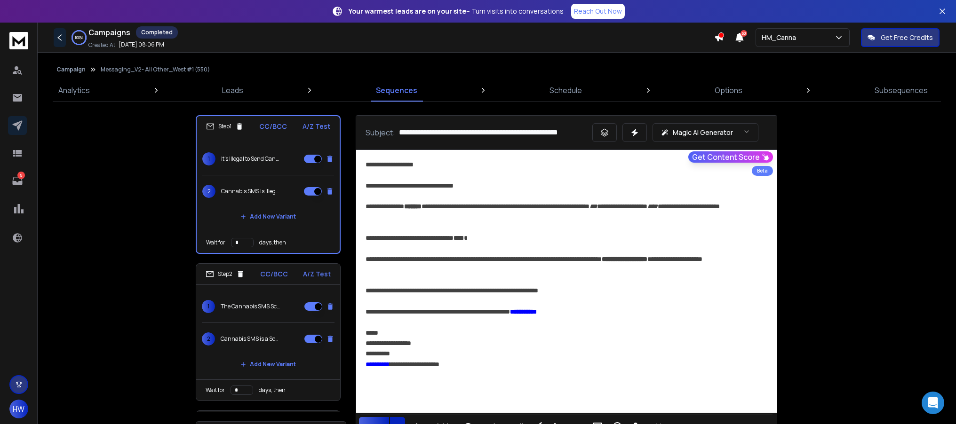
scroll to position [0, 0]
click at [57, 38] on icon at bounding box center [59, 37] width 8 height 8
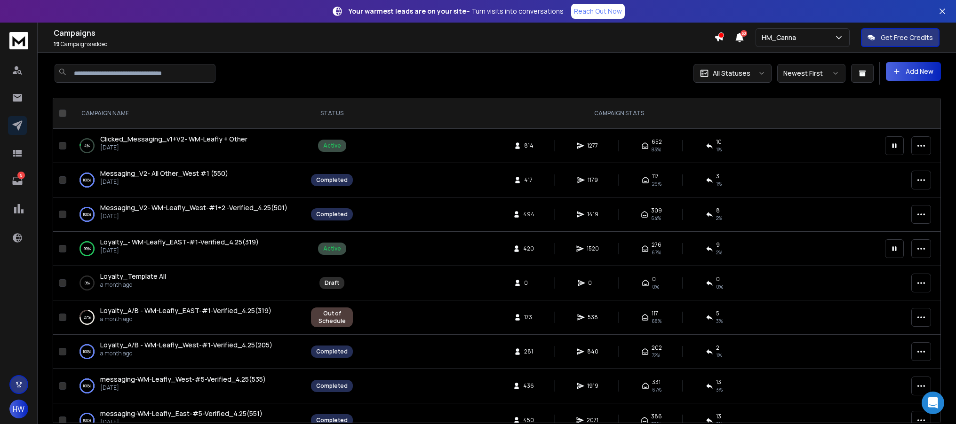
click at [879, 178] on icon "button" at bounding box center [920, 179] width 9 height 9
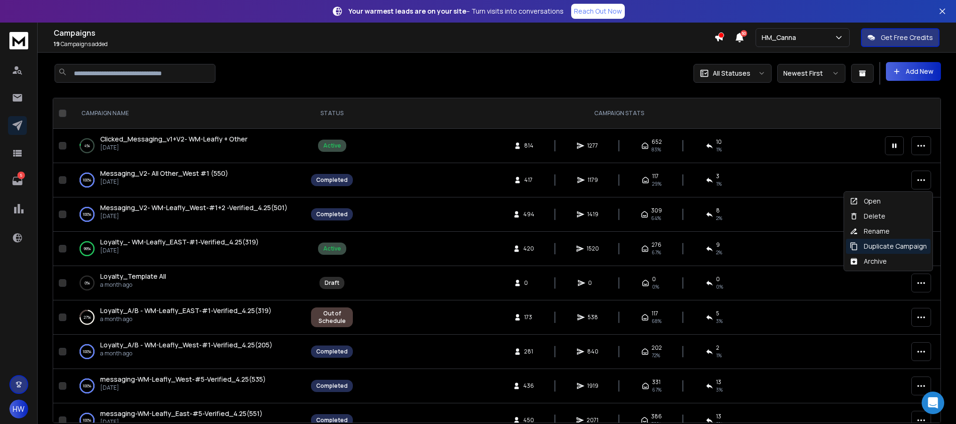
click at [879, 246] on div "Duplicate Campaign" at bounding box center [887, 246] width 77 height 9
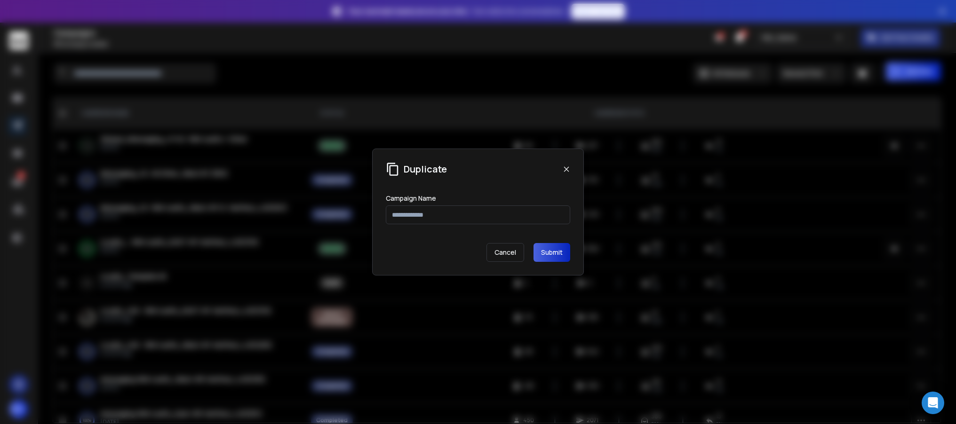
click at [509, 218] on input "text" at bounding box center [478, 215] width 184 height 19
type input "***"
click at [533, 243] on button "Submit" at bounding box center [551, 252] width 37 height 19
click at [566, 255] on div "Cancel Submit" at bounding box center [478, 252] width 184 height 19
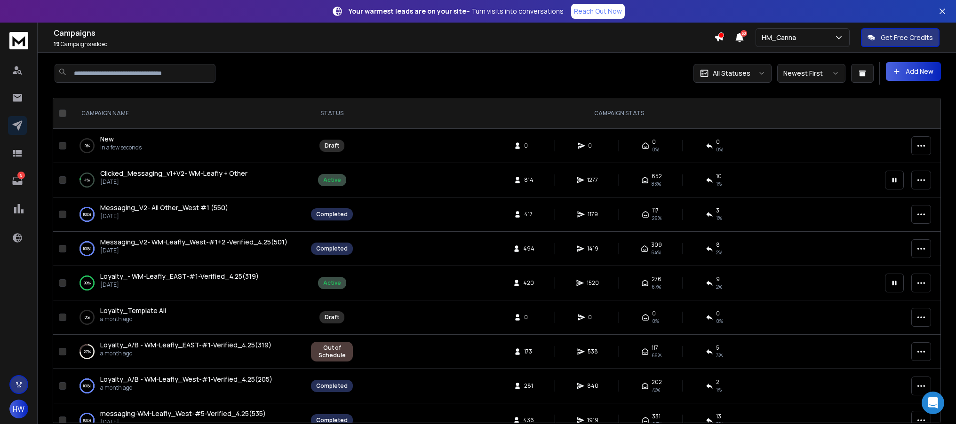
click at [108, 135] on span "New" at bounding box center [107, 139] width 14 height 9
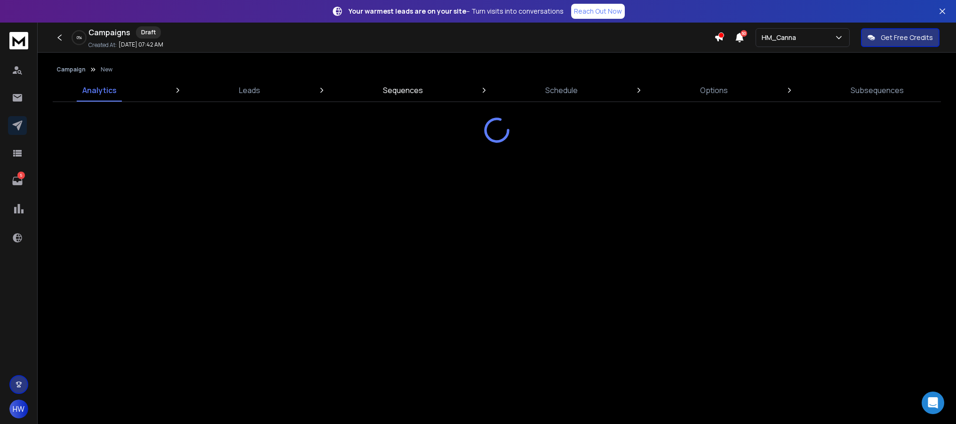
click at [398, 90] on p "Sequences" at bounding box center [403, 90] width 40 height 11
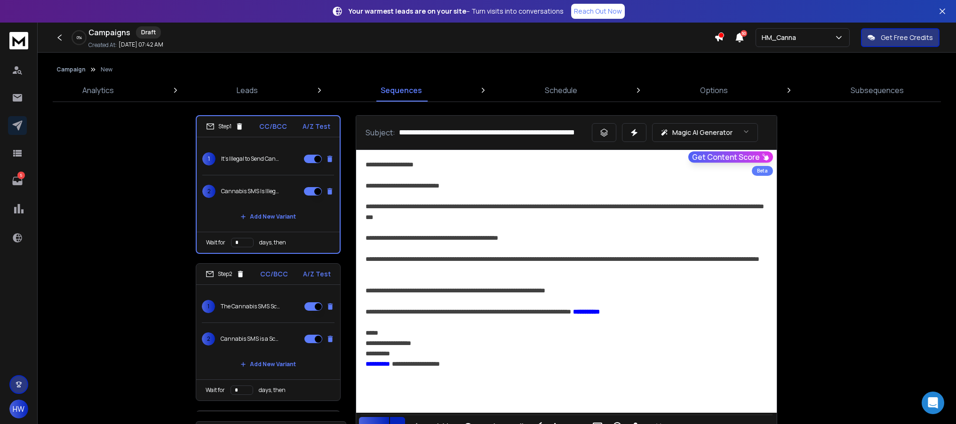
click at [264, 160] on p "It’s Illegal to Send Cannabis SMS—So Why Are They Selling It?" at bounding box center [251, 159] width 60 height 8
click at [265, 157] on p "It’s Illegal to Send Cannabis SMS—So Why Are They Selling It?" at bounding box center [251, 159] width 60 height 8
click at [268, 188] on p "Cannabis SMS Is Illegal. So Why Do They Keep Selling It?" at bounding box center [251, 192] width 60 height 8
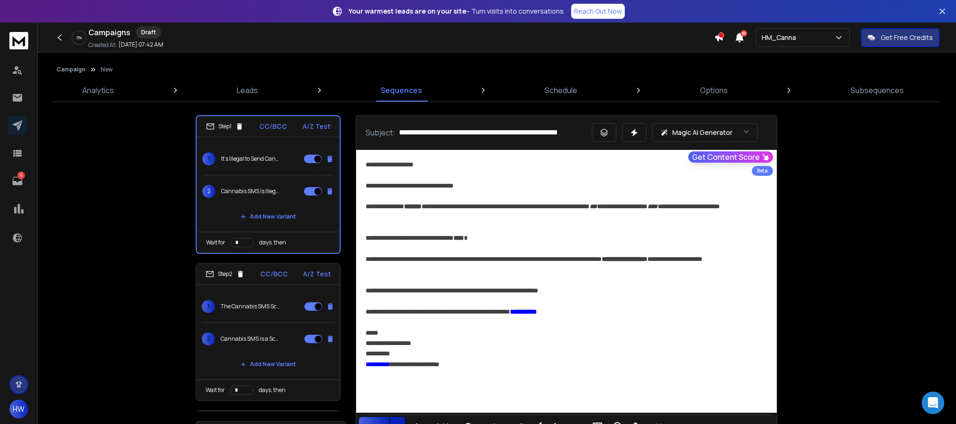
click at [266, 154] on div "1 It’s Illegal to Send Cannabis SMS—So Why Are They Selling It?" at bounding box center [241, 158] width 79 height 13
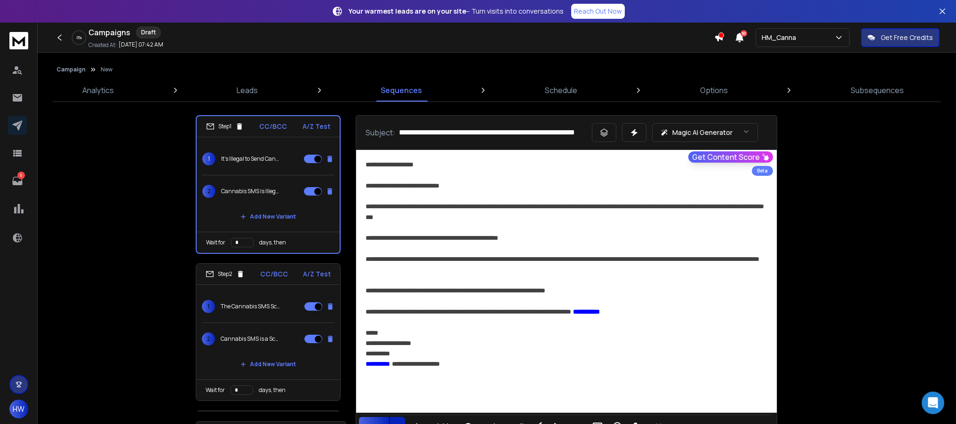
click at [261, 186] on div "2 Cannabis SMS Is Illegal. So Why Do They Keep Selling It?" at bounding box center [241, 191] width 79 height 13
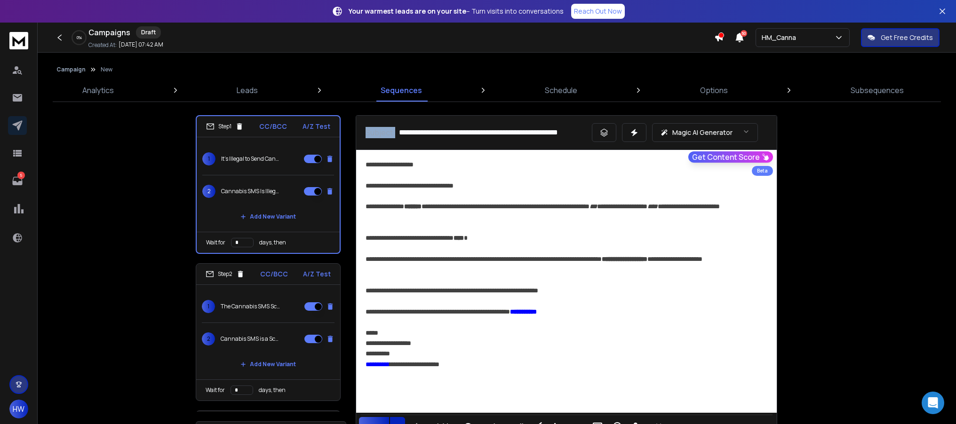
drag, startPoint x: 396, startPoint y: 133, endPoint x: 452, endPoint y: 135, distance: 56.5
click at [456, 135] on div "**********" at bounding box center [473, 132] width 217 height 11
drag, startPoint x: 400, startPoint y: 134, endPoint x: 597, endPoint y: 134, distance: 197.0
click at [597, 134] on div "**********" at bounding box center [566, 133] width 420 height 34
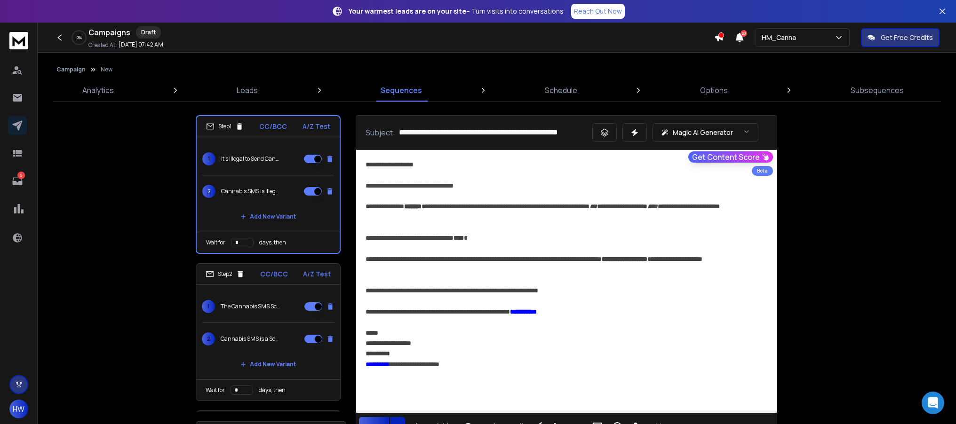
click at [250, 156] on p "It’s Illegal to Send Cannabis SMS—So Why Are They Selling It?" at bounding box center [251, 159] width 60 height 8
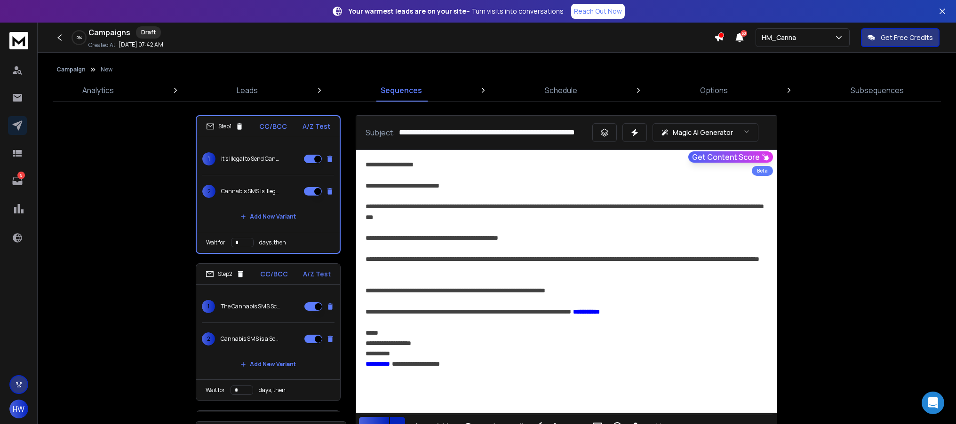
scroll to position [0, 28]
drag, startPoint x: 399, startPoint y: 133, endPoint x: 585, endPoint y: 132, distance: 186.2
click at [585, 132] on div "**********" at bounding box center [566, 133] width 420 height 34
type input "*"
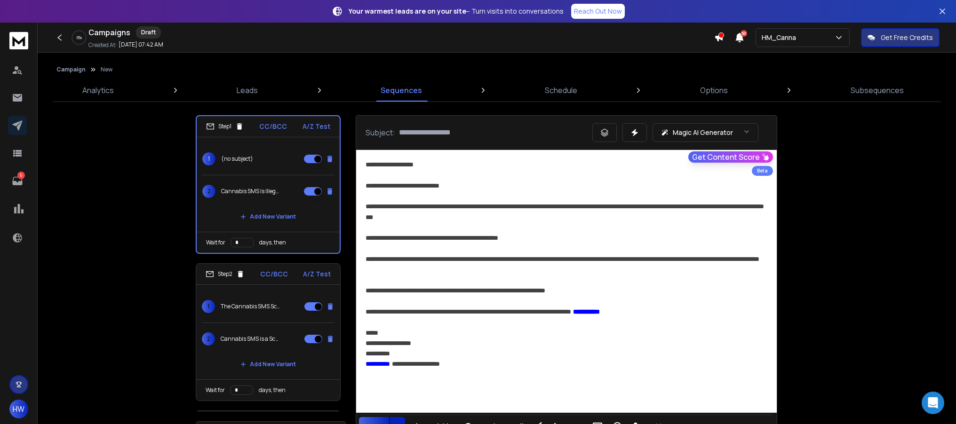
paste input "**********"
drag, startPoint x: 583, startPoint y: 150, endPoint x: 576, endPoint y: 161, distance: 13.7
click at [583, 150] on div "**********" at bounding box center [566, 277] width 420 height 254
click at [328, 191] on icon at bounding box center [329, 191] width 5 height 7
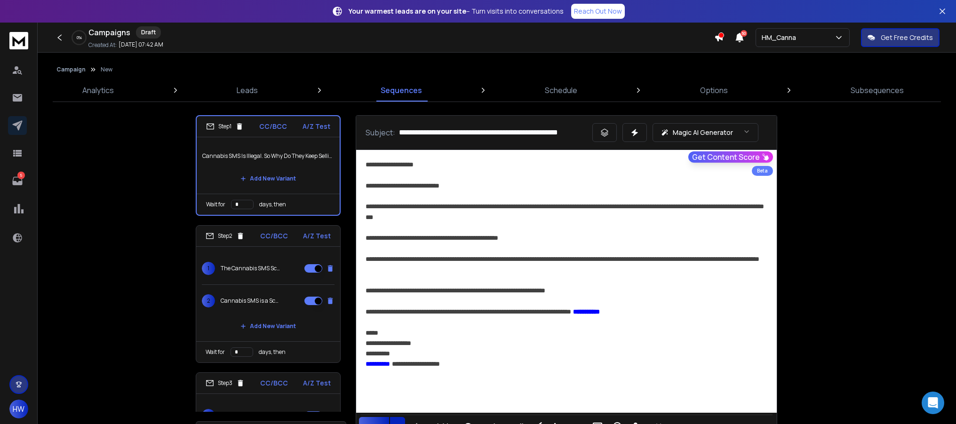
click at [283, 265] on div "1 The Cannabis SMS Scam No One Talks About" at bounding box center [268, 269] width 133 height 32
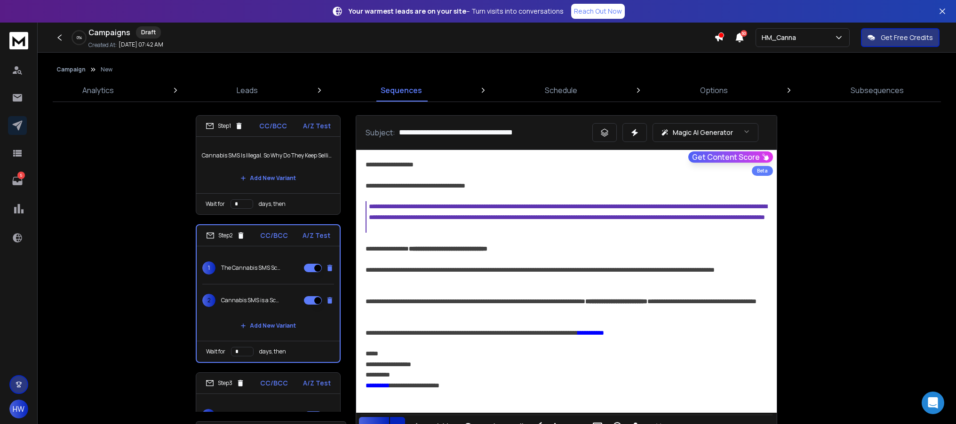
click at [280, 294] on div "2 Cannabis SMS is a Scam" at bounding box center [241, 300] width 79 height 13
click at [277, 266] on p "The Cannabis SMS Scam No One Talks About" at bounding box center [251, 268] width 60 height 8
click at [278, 292] on div "2 Cannabis SMS is a Scam" at bounding box center [268, 301] width 132 height 32
click at [277, 264] on p "The Cannabis SMS Scam No One Talks About" at bounding box center [251, 268] width 60 height 8
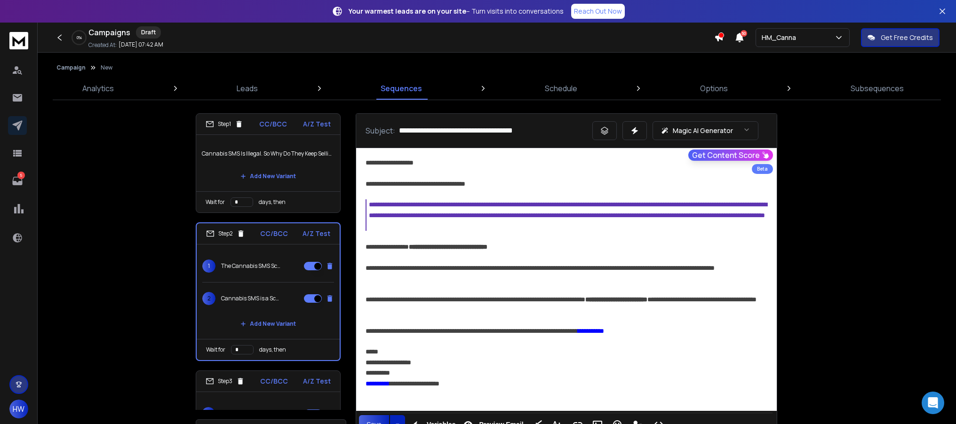
click at [272, 294] on div "2 Cannabis SMS is a Scam" at bounding box center [241, 298] width 79 height 13
click at [274, 265] on p "The Cannabis SMS Scam No One Talks About" at bounding box center [251, 266] width 60 height 8
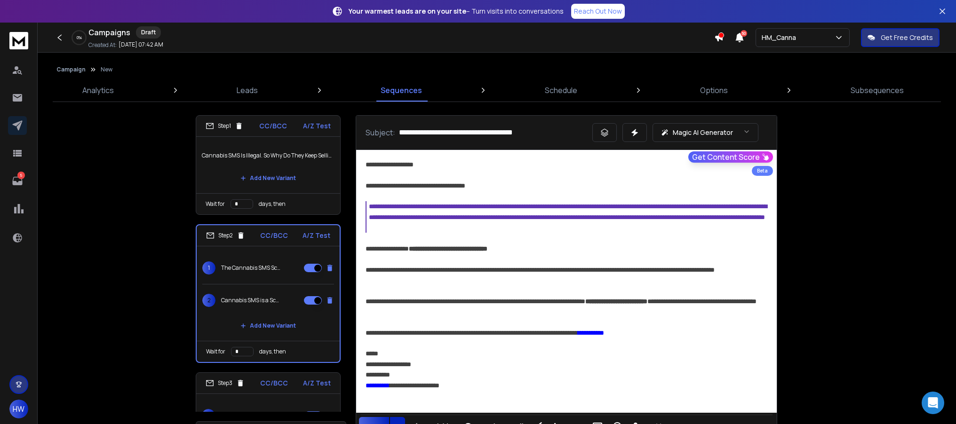
scroll to position [0, 0]
click at [280, 302] on p "Cannabis SMS is a Scam" at bounding box center [251, 300] width 60 height 8
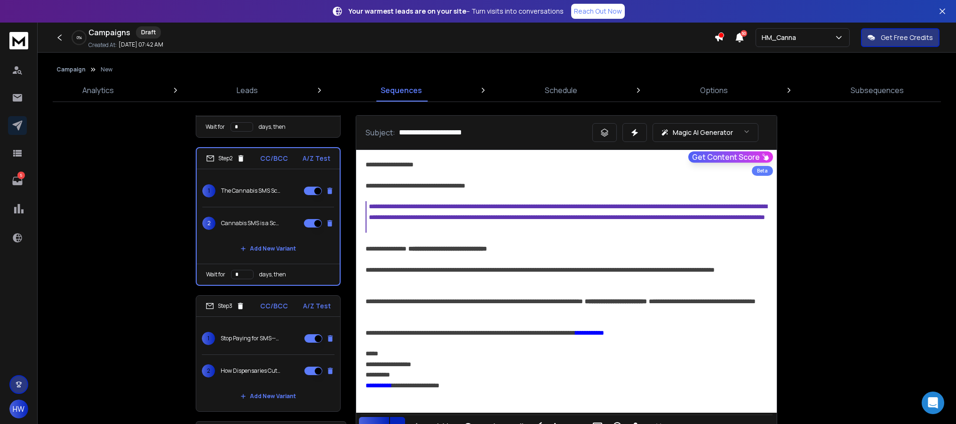
click at [273, 339] on p "Stop Paying for SMS—Push Messages Are Free." at bounding box center [251, 339] width 60 height 8
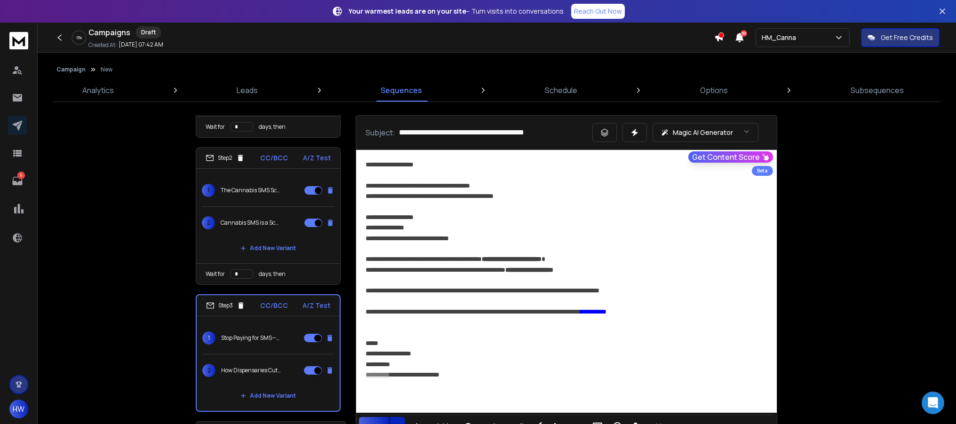
click at [259, 364] on div "2 How Dispensaries Cut $5K in SMS Costs Overnight" at bounding box center [241, 370] width 79 height 13
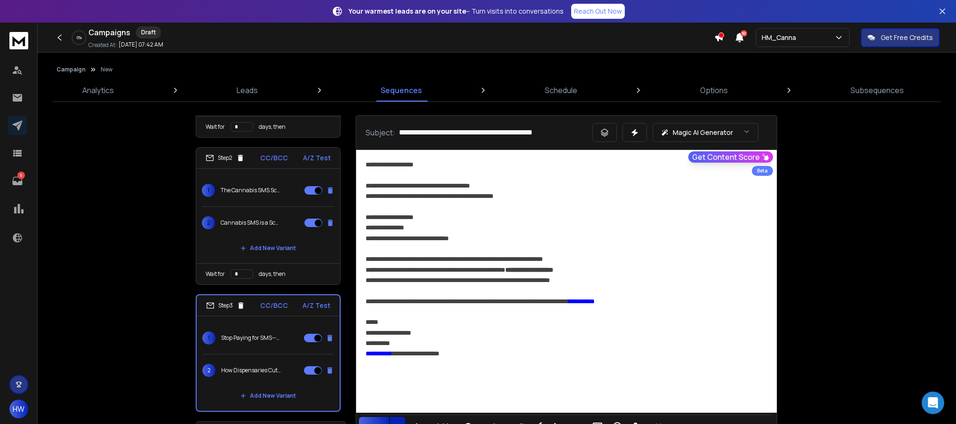
click at [325, 367] on icon at bounding box center [329, 370] width 8 height 8
type input "**********"
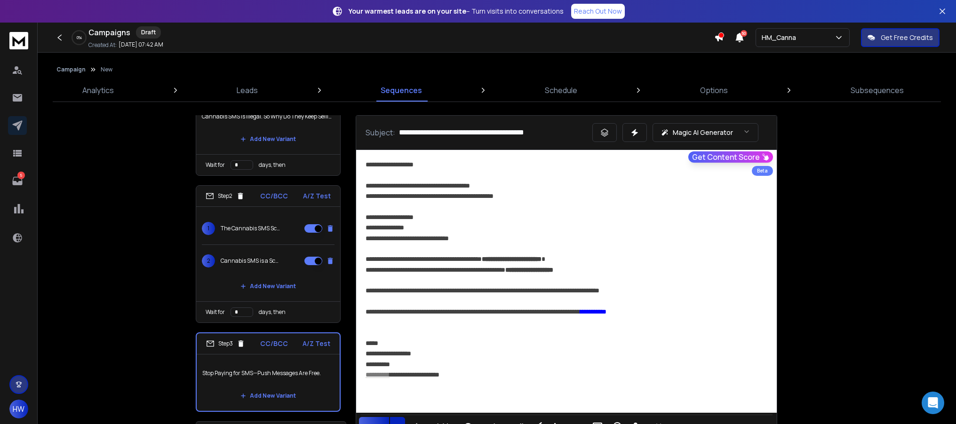
click at [879, 277] on div "**********" at bounding box center [497, 277] width 888 height 332
click at [55, 39] on icon at bounding box center [59, 37] width 8 height 8
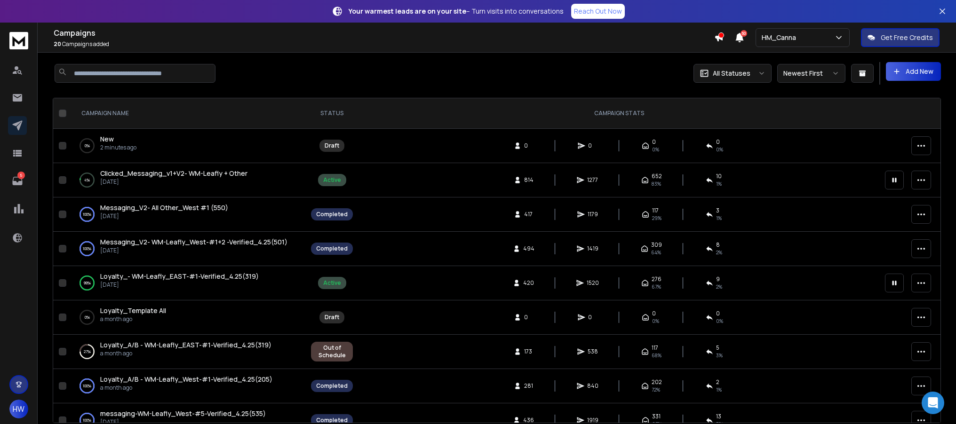
click at [115, 135] on h1 "New" at bounding box center [118, 139] width 36 height 9
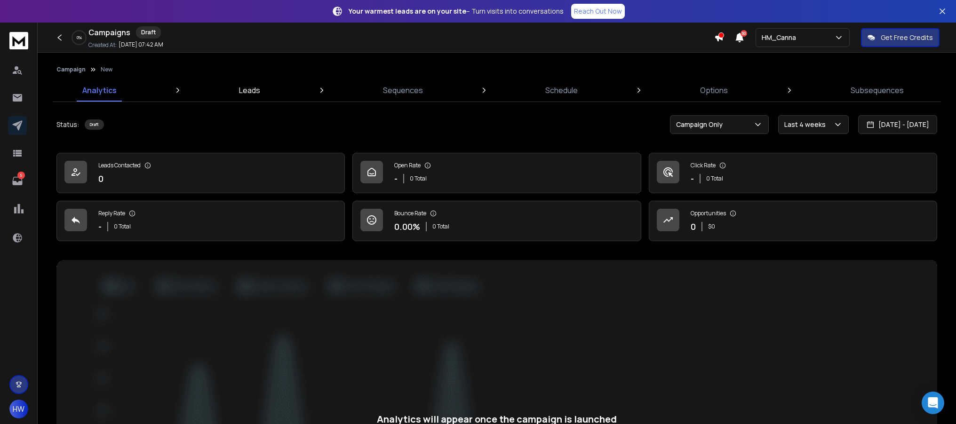
click at [248, 87] on p "Leads" at bounding box center [249, 90] width 21 height 11
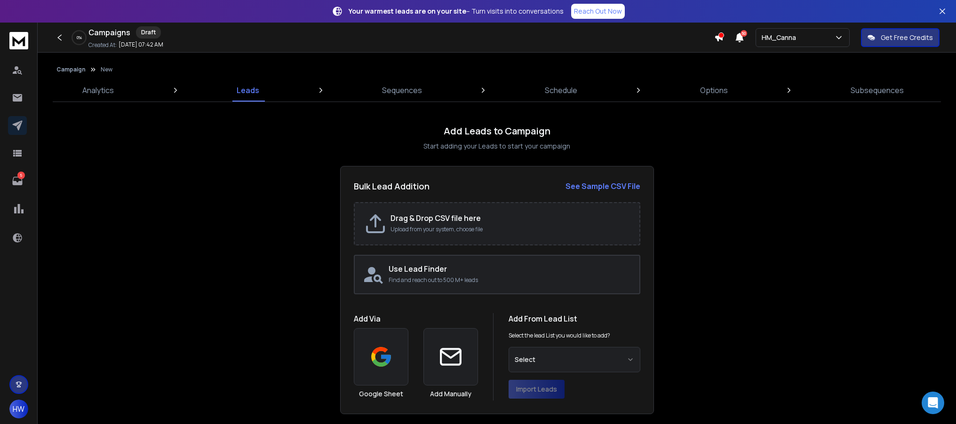
click at [617, 350] on button "Select" at bounding box center [574, 359] width 132 height 25
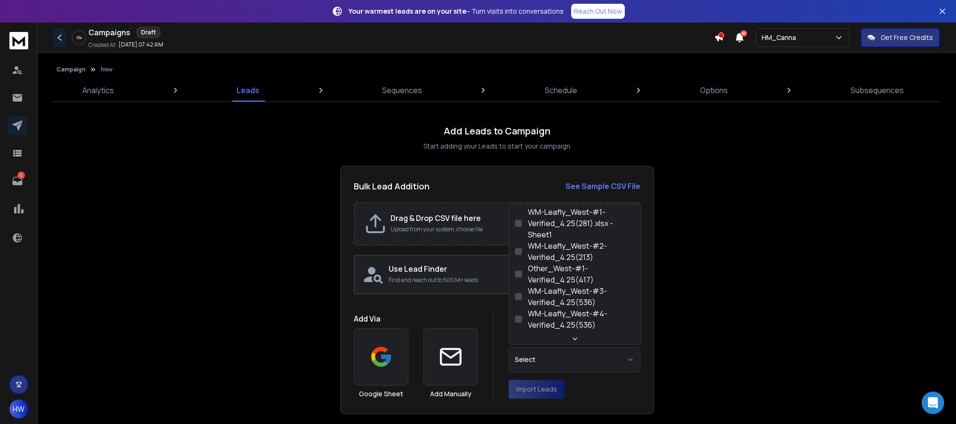
click at [56, 34] on icon at bounding box center [59, 37] width 8 height 8
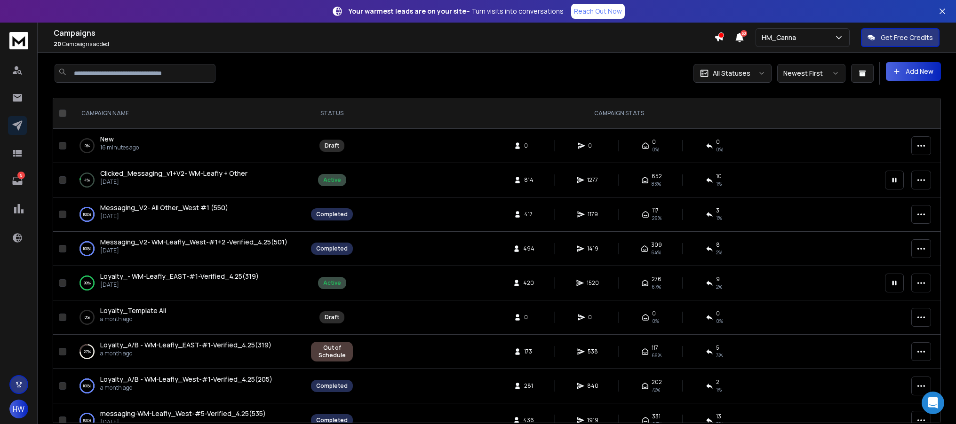
click at [108, 138] on span "New" at bounding box center [107, 139] width 14 height 9
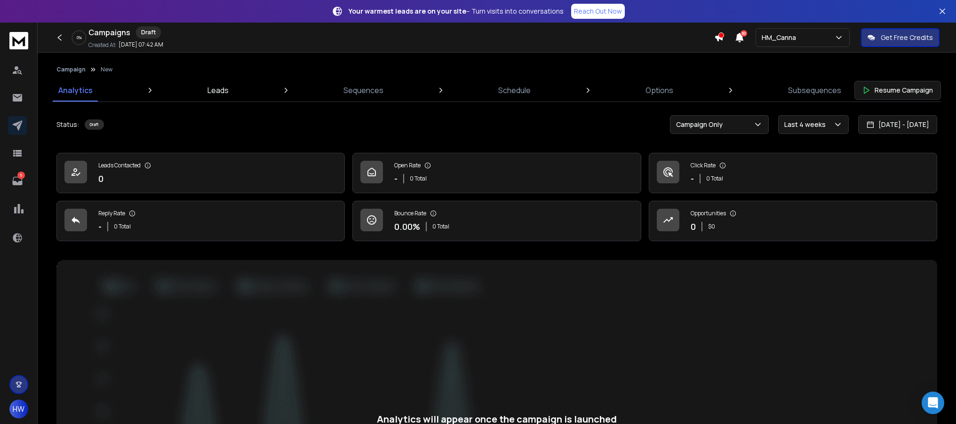
click at [227, 91] on p "Leads" at bounding box center [217, 90] width 21 height 11
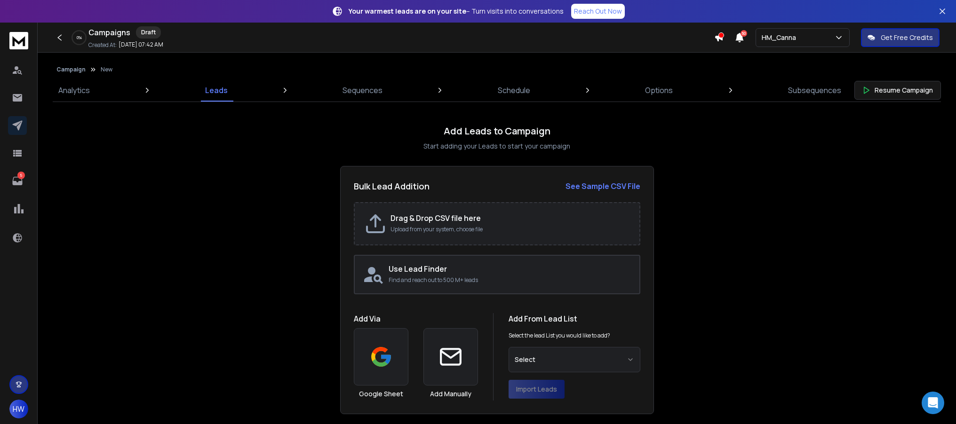
scroll to position [3, 0]
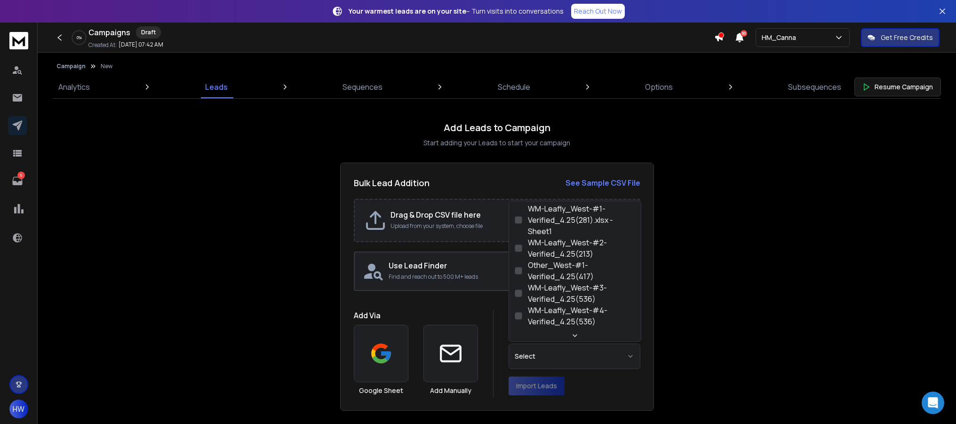
click at [551, 356] on button "Select" at bounding box center [574, 356] width 132 height 25
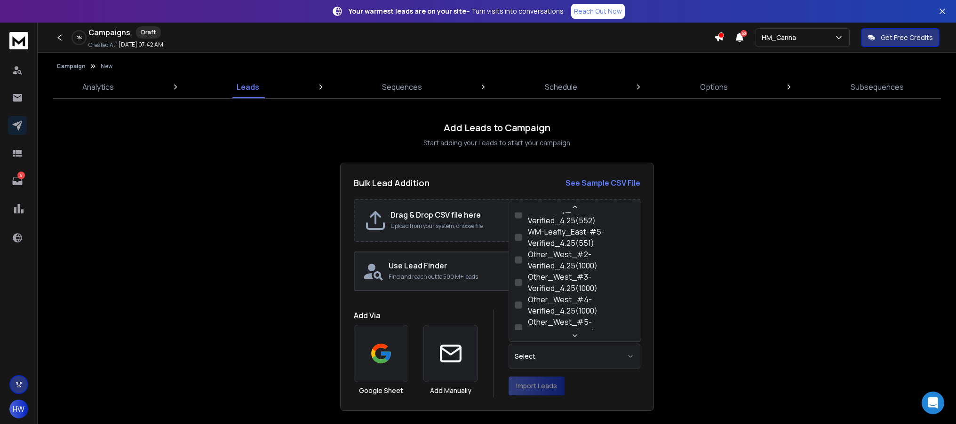
scroll to position [219, 0]
click at [518, 263] on button "button" at bounding box center [518, 266] width 8 height 8
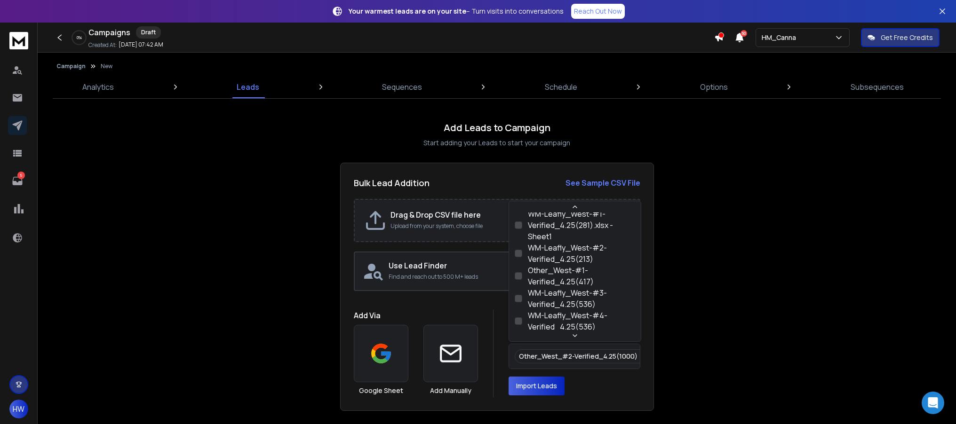
scroll to position [0, 0]
click at [544, 386] on button "Import Leads" at bounding box center [536, 386] width 56 height 19
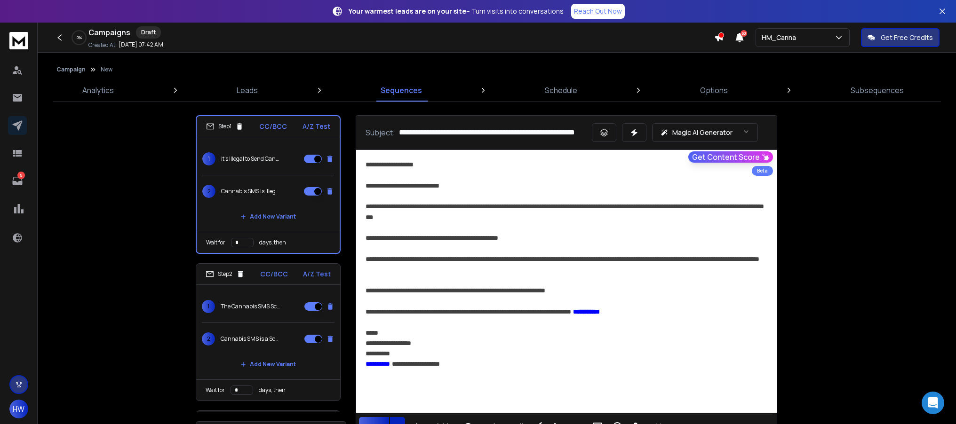
click at [283, 158] on div "1 It’s Illegal to Send Cannabis SMS—So Why Are They Selling It?" at bounding box center [268, 159] width 132 height 32
click at [275, 157] on p "It’s Illegal to Send Cannabis SMS—So Why Are They Selling It?" at bounding box center [251, 159] width 60 height 8
click at [262, 189] on p "Cannabis SMS Is Illegal. So Why Do They Keep Selling It?" at bounding box center [251, 192] width 60 height 8
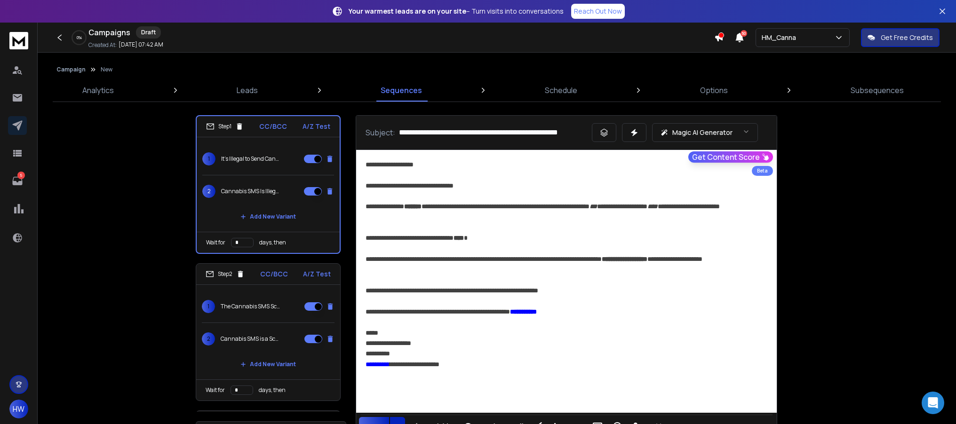
click at [399, 132] on input "**********" at bounding box center [490, 132] width 183 height 11
drag, startPoint x: 398, startPoint y: 132, endPoint x: 587, endPoint y: 139, distance: 189.2
click at [587, 139] on div "**********" at bounding box center [566, 133] width 420 height 34
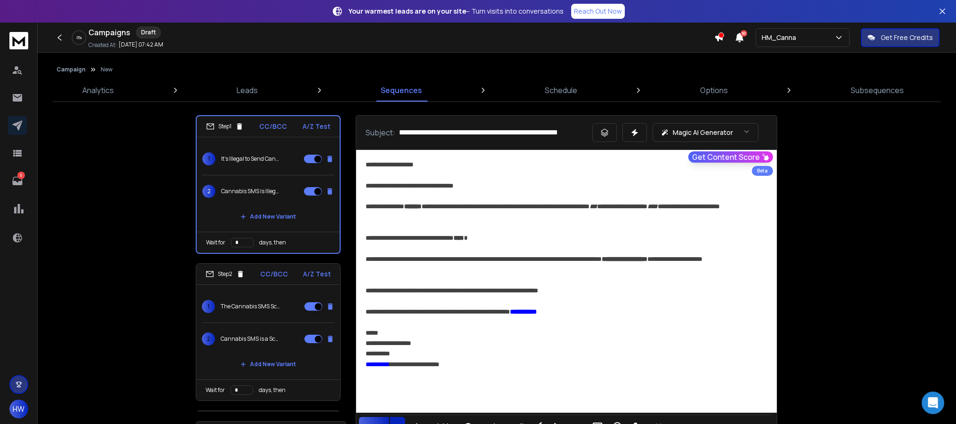
click at [582, 139] on div "**********" at bounding box center [566, 133] width 420 height 34
drag, startPoint x: 585, startPoint y: 136, endPoint x: 429, endPoint y: 135, distance: 155.7
click at [434, 135] on div "**********" at bounding box center [566, 133] width 420 height 34
drag, startPoint x: 399, startPoint y: 133, endPoint x: 586, endPoint y: 137, distance: 187.2
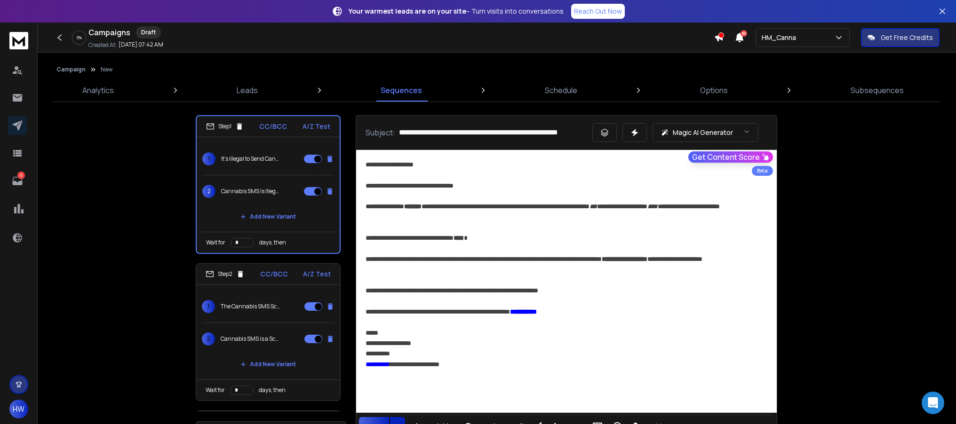
click at [586, 137] on div "**********" at bounding box center [566, 133] width 420 height 34
click at [280, 155] on p "It’s Illegal to Send Cannabis SMS—So Why Are They Selling It?" at bounding box center [251, 159] width 60 height 8
type input "**********"
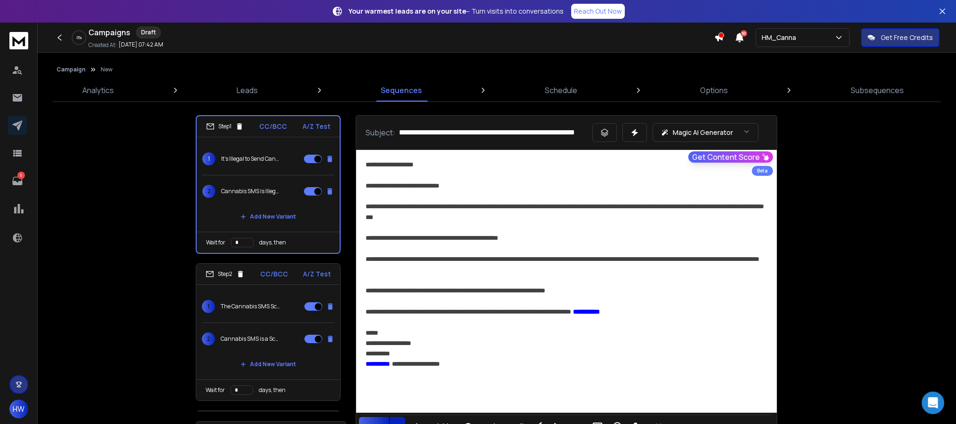
scroll to position [0, 0]
drag, startPoint x: 397, startPoint y: 132, endPoint x: 406, endPoint y: 133, distance: 8.5
click at [406, 133] on div "**********" at bounding box center [473, 132] width 217 height 11
drag, startPoint x: 399, startPoint y: 133, endPoint x: 598, endPoint y: 138, distance: 199.5
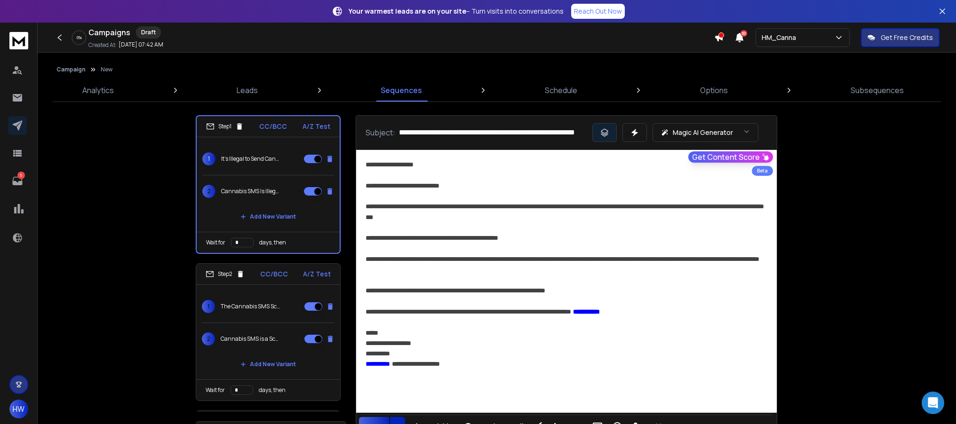
click at [598, 138] on div "**********" at bounding box center [566, 133] width 420 height 34
paste input "**********"
click at [327, 191] on icon at bounding box center [329, 191] width 5 height 7
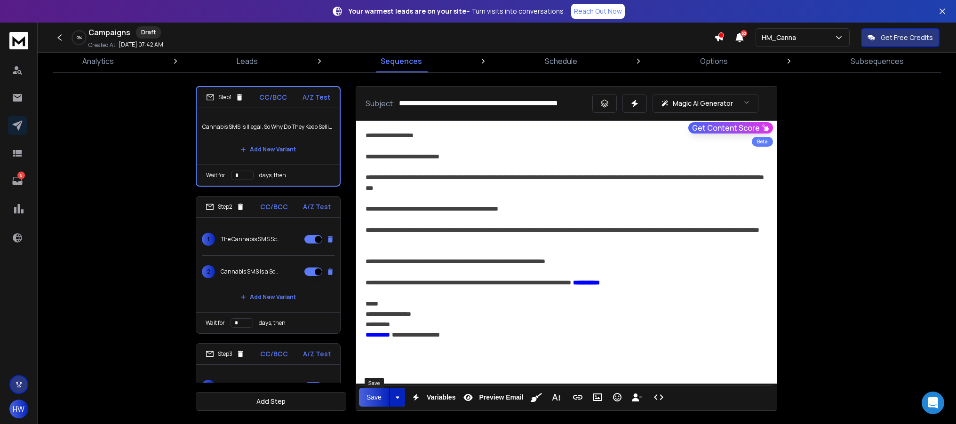
scroll to position [27, 0]
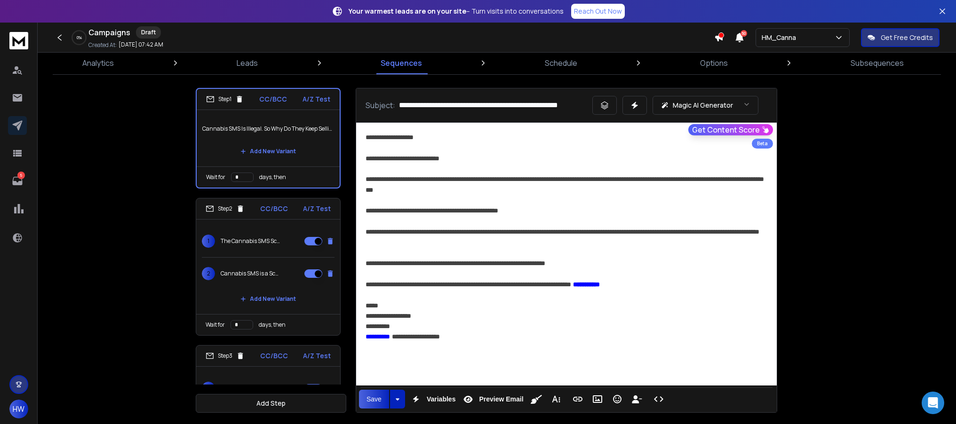
click at [265, 241] on p "The Cannabis SMS Scam No One Talks About" at bounding box center [251, 241] width 60 height 8
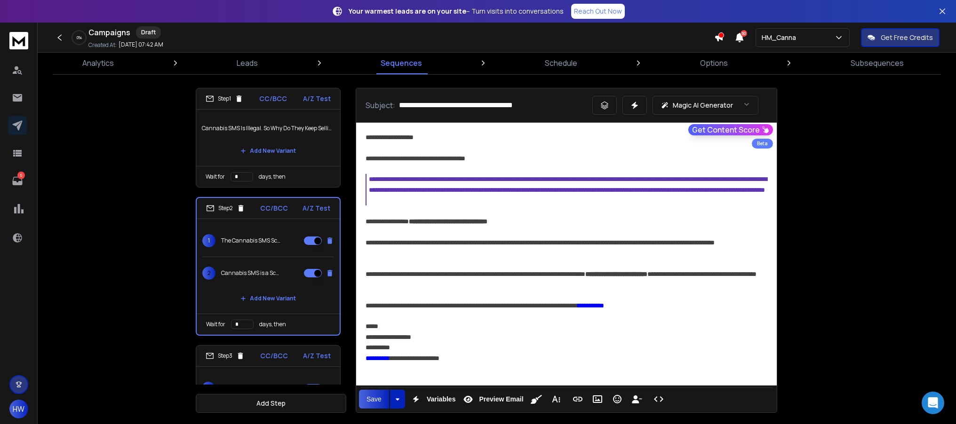
click at [274, 274] on p "Cannabis SMS is a Scam" at bounding box center [251, 273] width 60 height 8
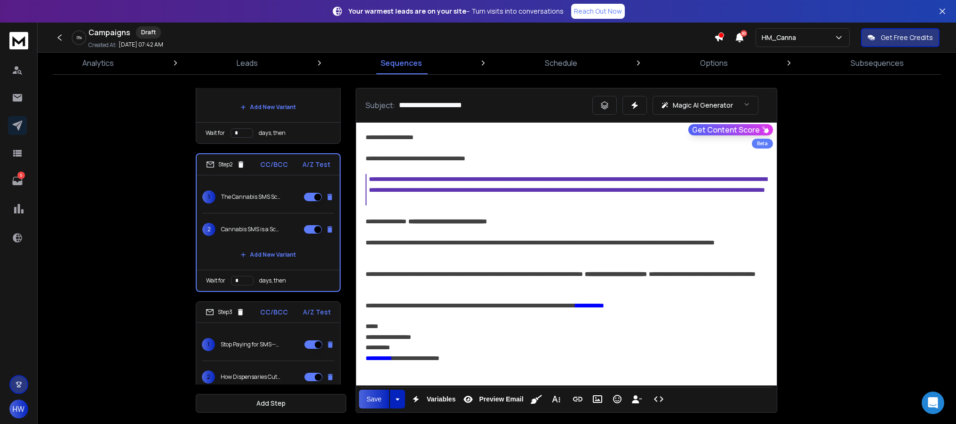
scroll to position [77, 0]
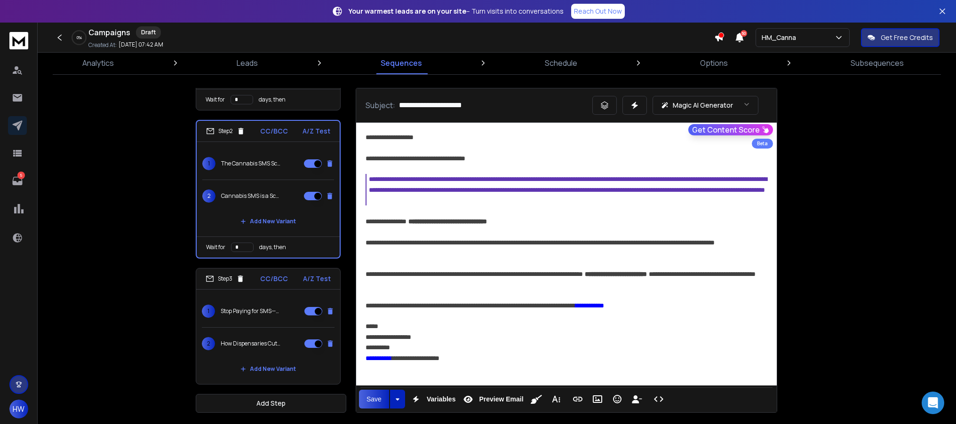
click at [276, 311] on p "Stop Paying for SMS—Push Messages Are Free." at bounding box center [251, 312] width 60 height 8
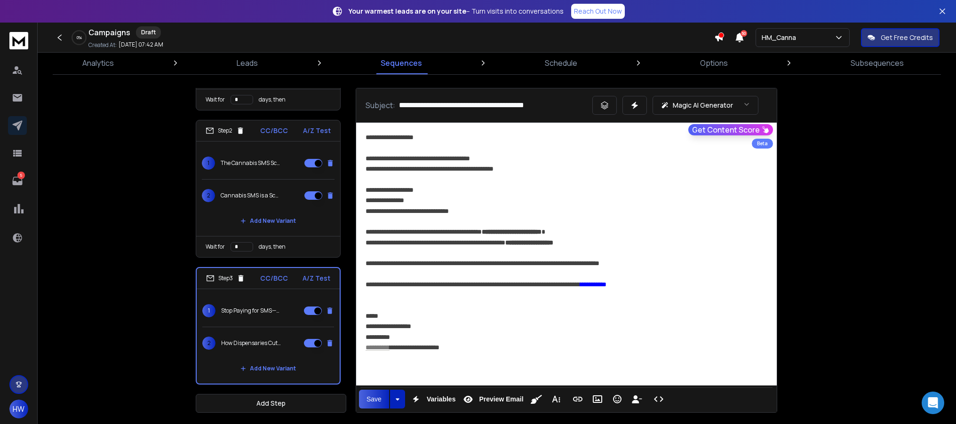
click at [270, 338] on div "2 How Dispensaries Cut $5K in SMS Costs Overnight" at bounding box center [241, 343] width 79 height 13
type input "**********"
